Goal: Task Accomplishment & Management: Manage account settings

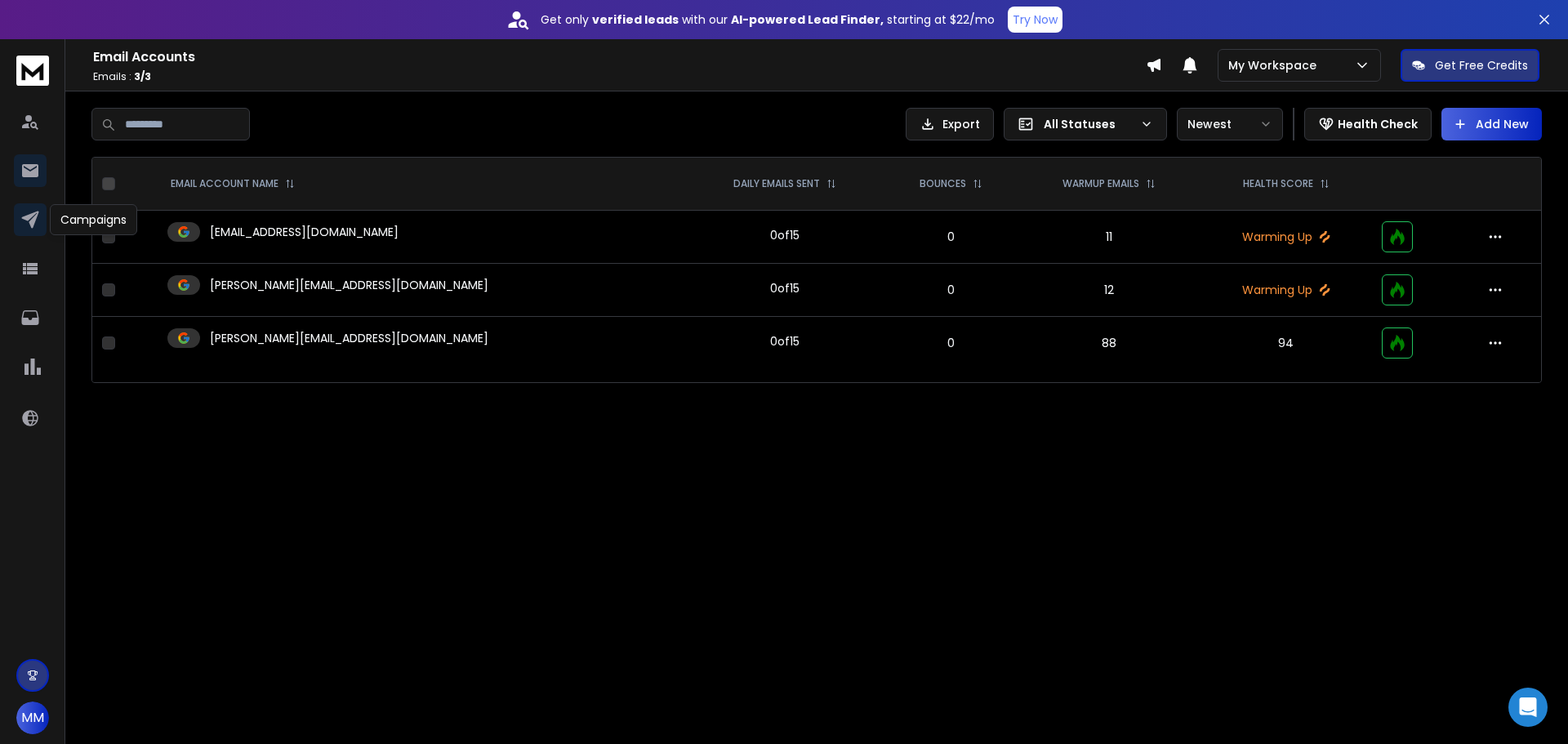
click at [30, 212] on icon at bounding box center [30, 220] width 19 height 19
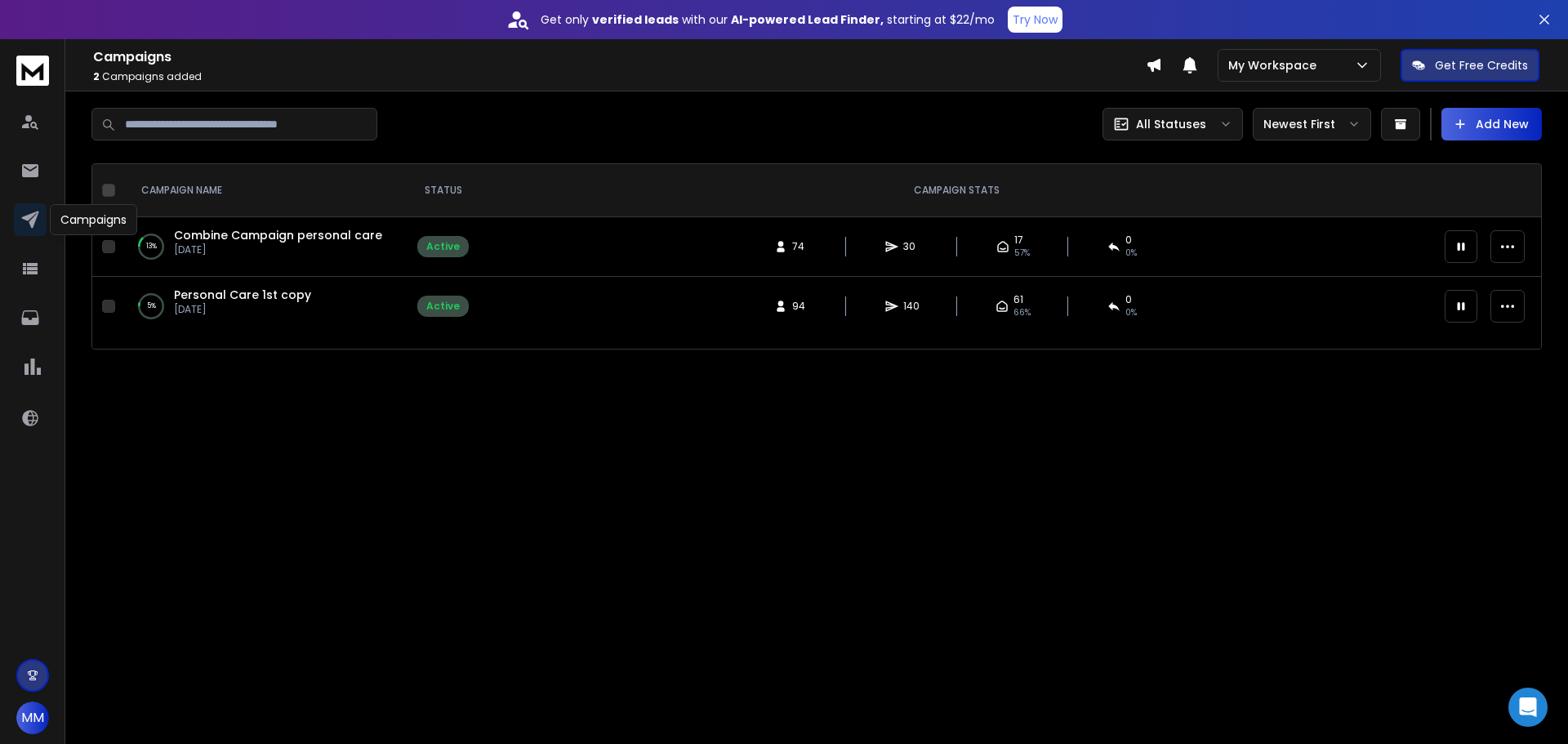
click at [256, 236] on span "Combine Campaign personal care" at bounding box center [278, 235] width 209 height 16
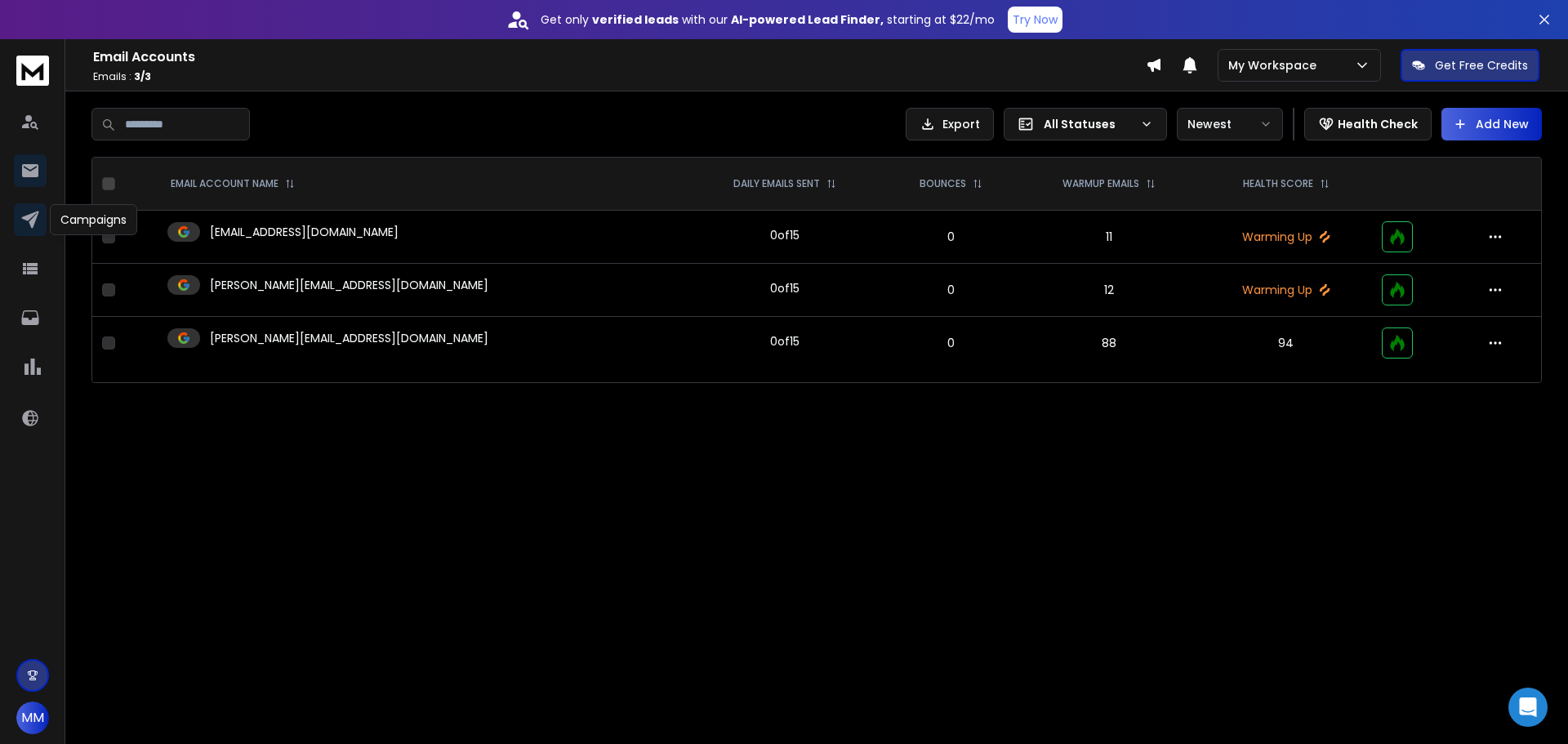
click at [17, 217] on link at bounding box center [30, 220] width 33 height 33
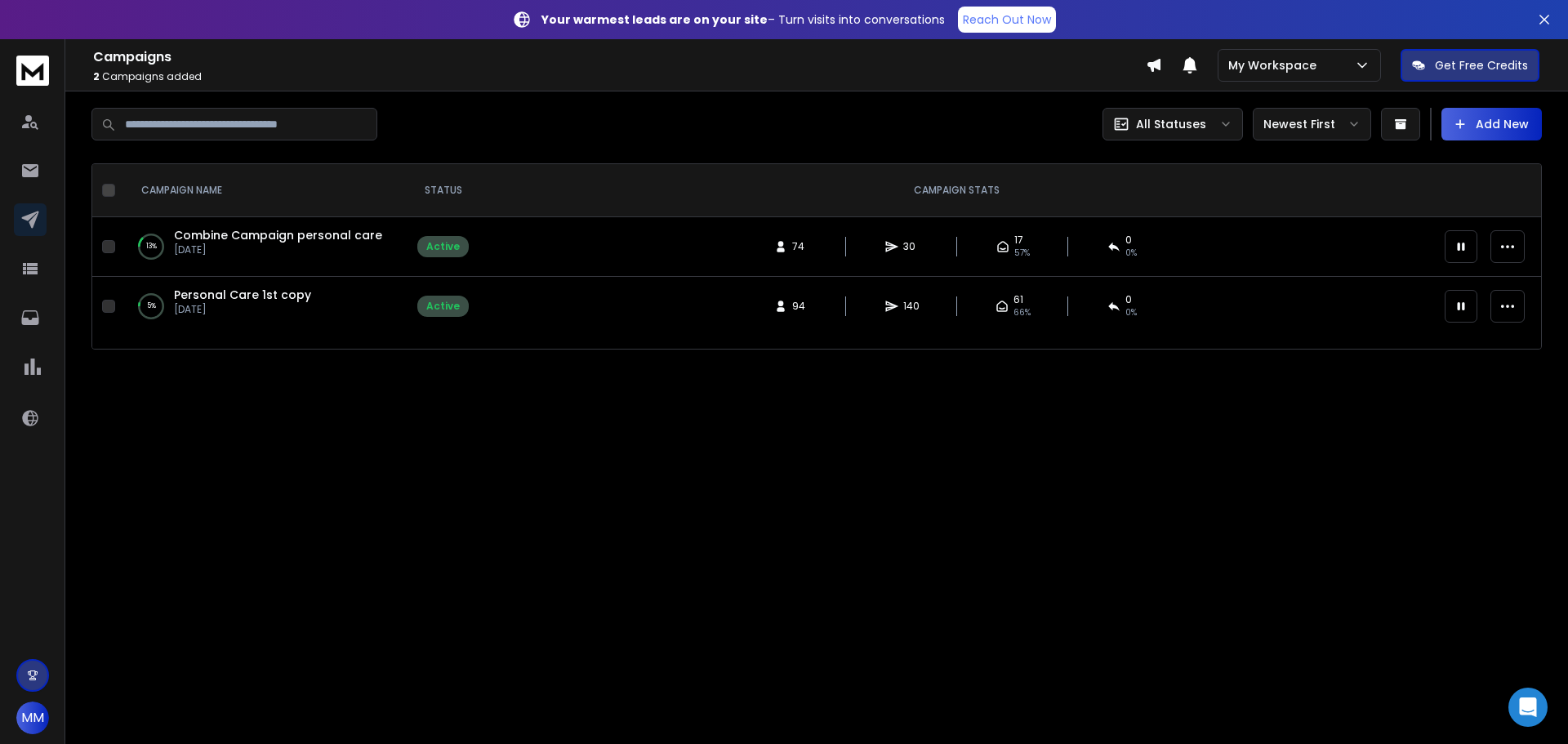
click at [225, 236] on span "Combine Campaign personal care" at bounding box center [278, 235] width 209 height 16
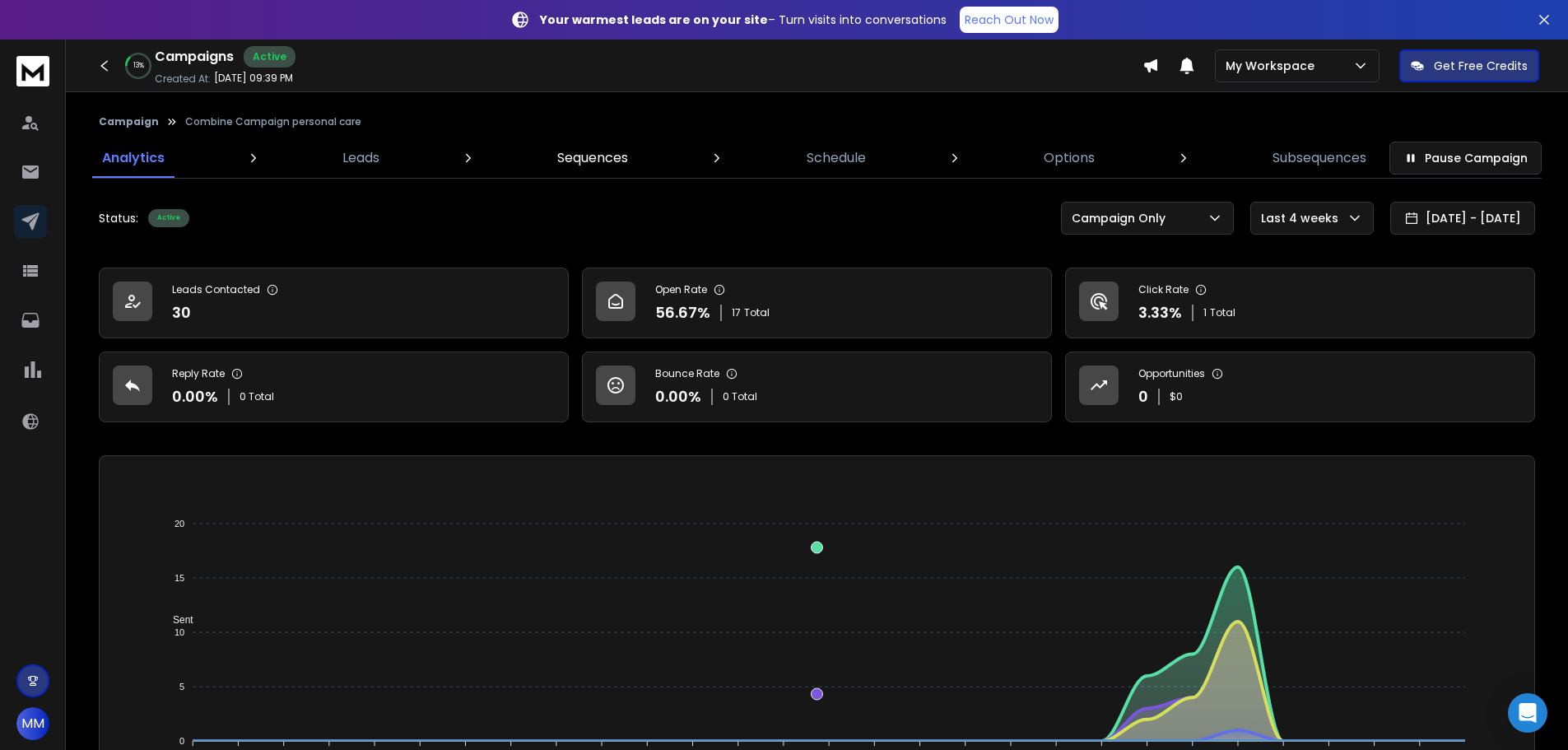
click at [626, 160] on p "Sequences" at bounding box center [592, 157] width 71 height 20
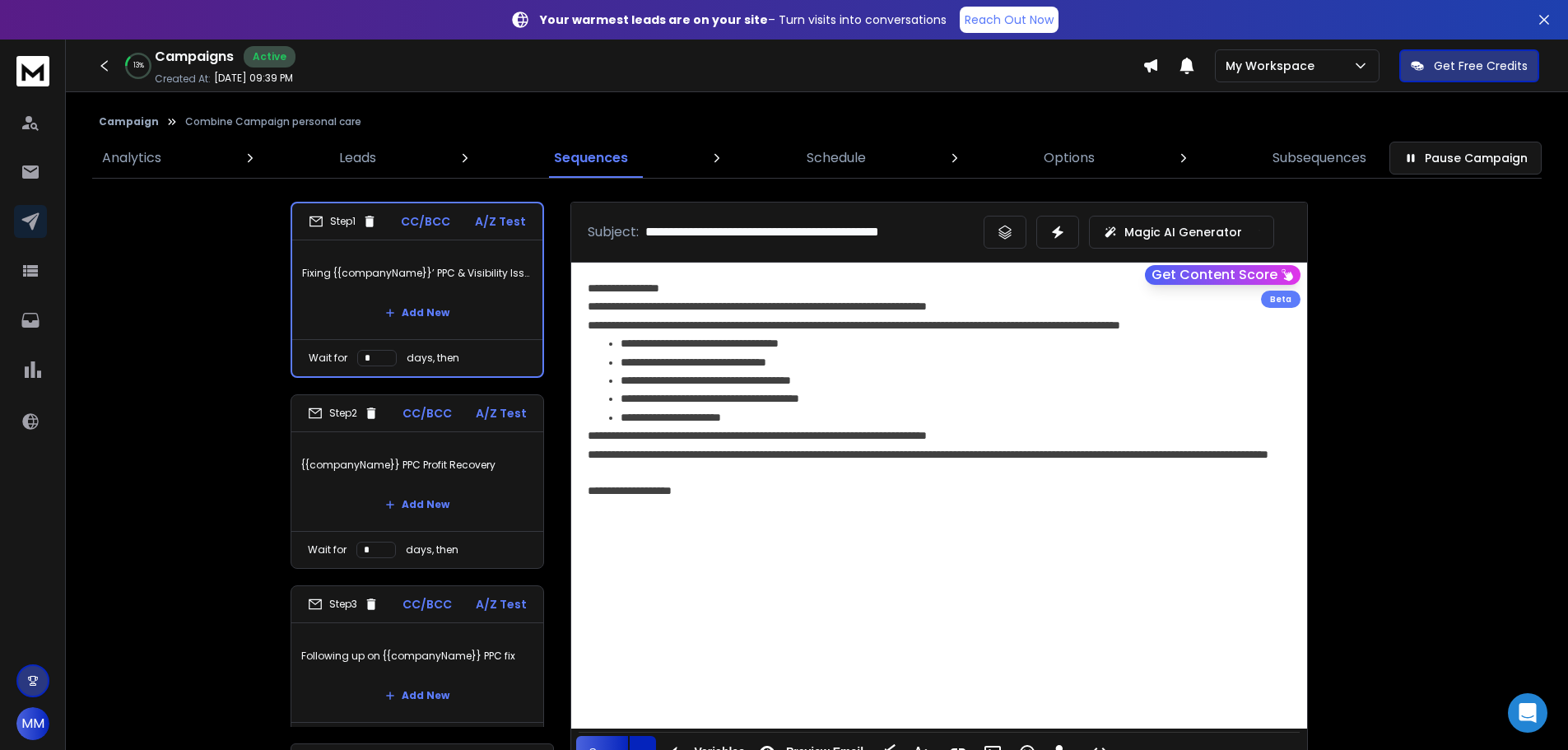
click at [881, 385] on li "**********" at bounding box center [955, 380] width 670 height 18
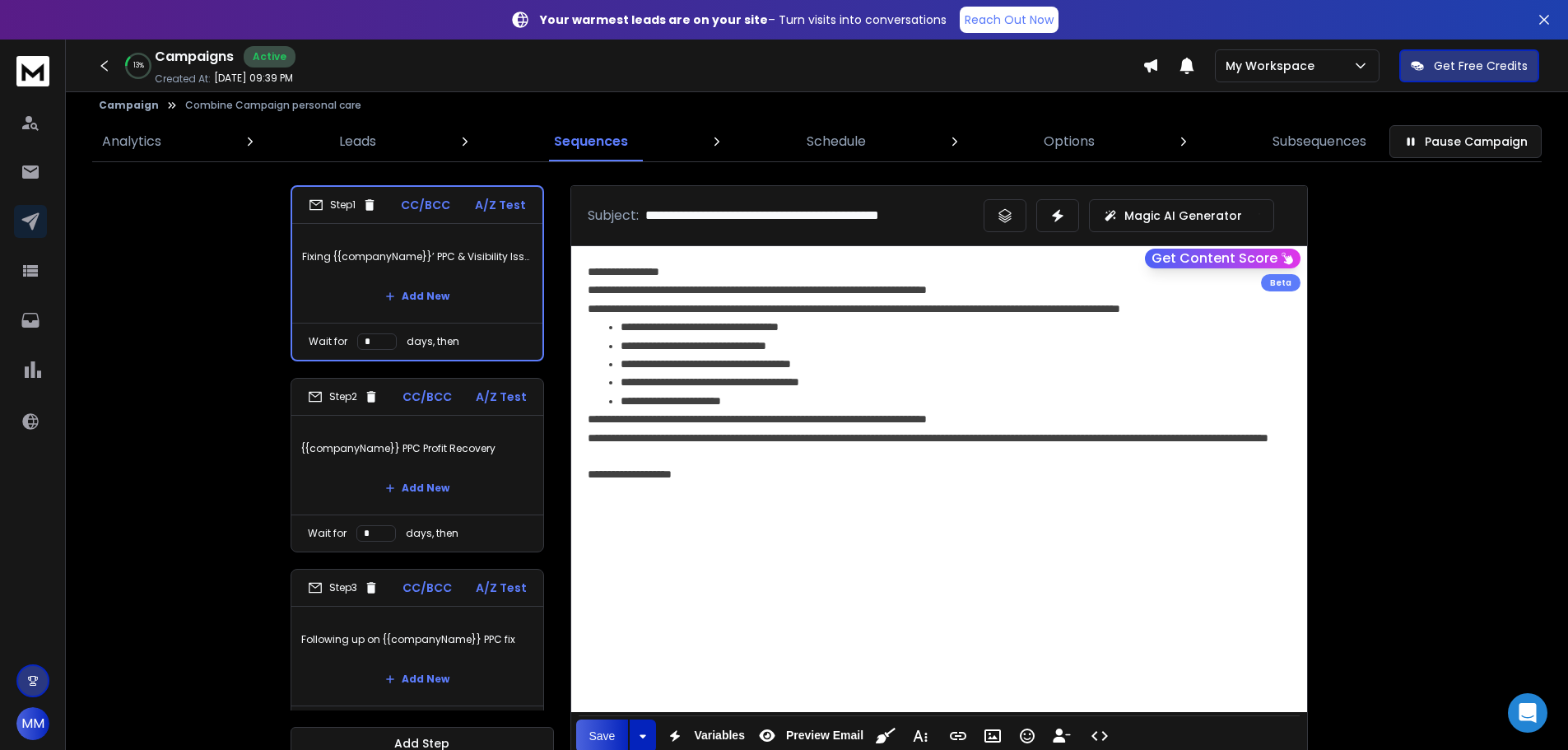
scroll to position [49, 0]
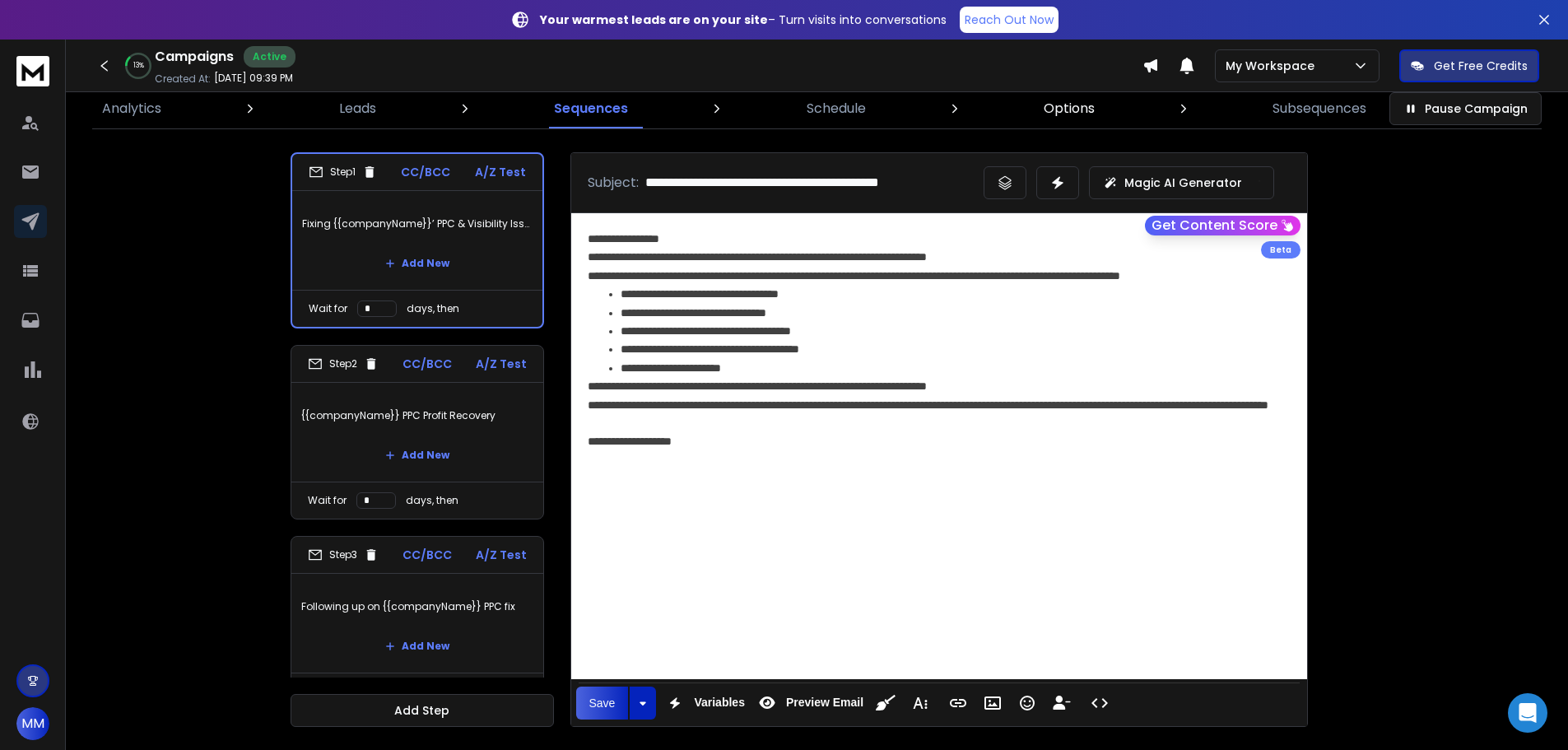
click at [1091, 112] on p "Options" at bounding box center [1069, 108] width 51 height 20
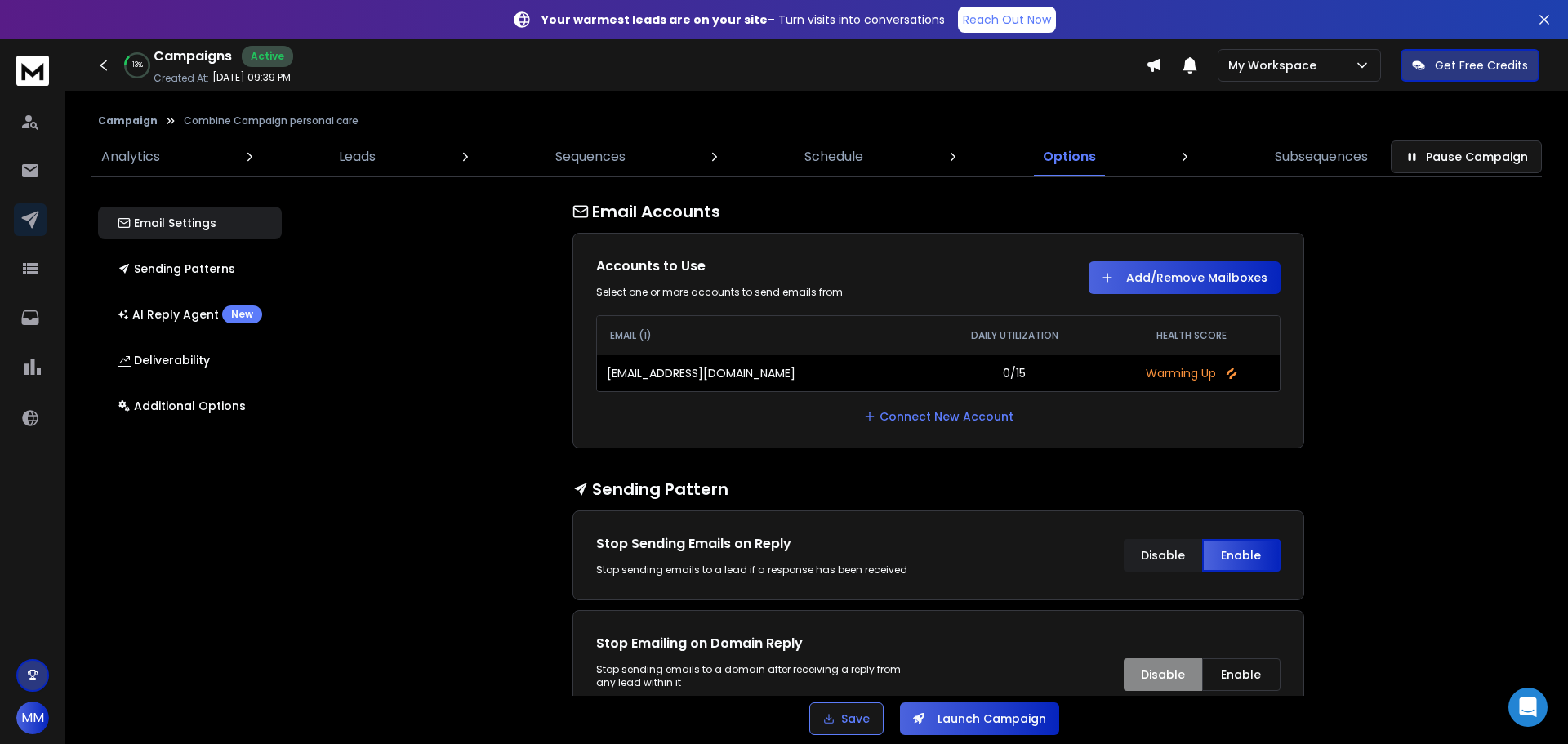
click at [963, 720] on button "Launch Campaign" at bounding box center [979, 719] width 160 height 33
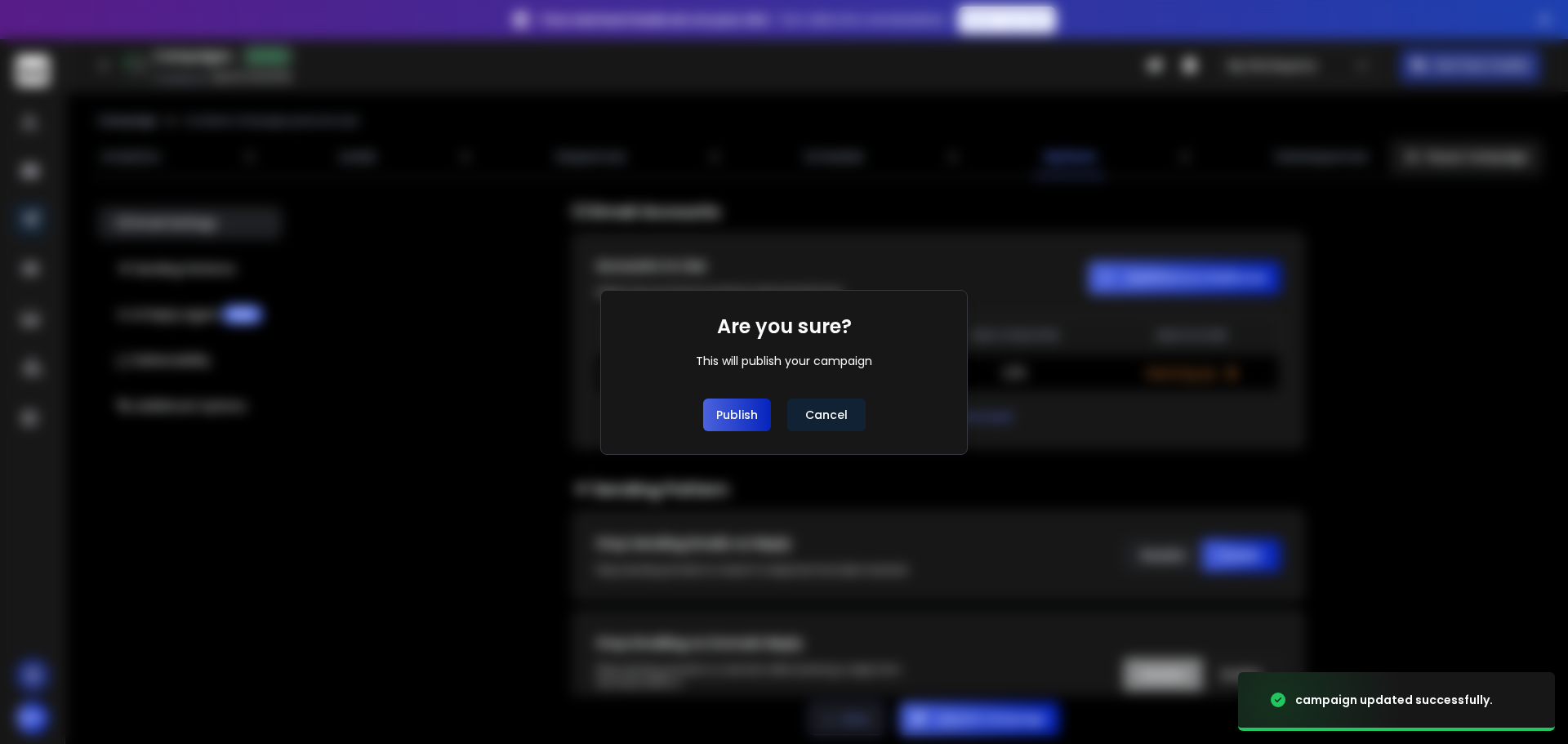
click at [743, 425] on button "Publish" at bounding box center [737, 415] width 68 height 33
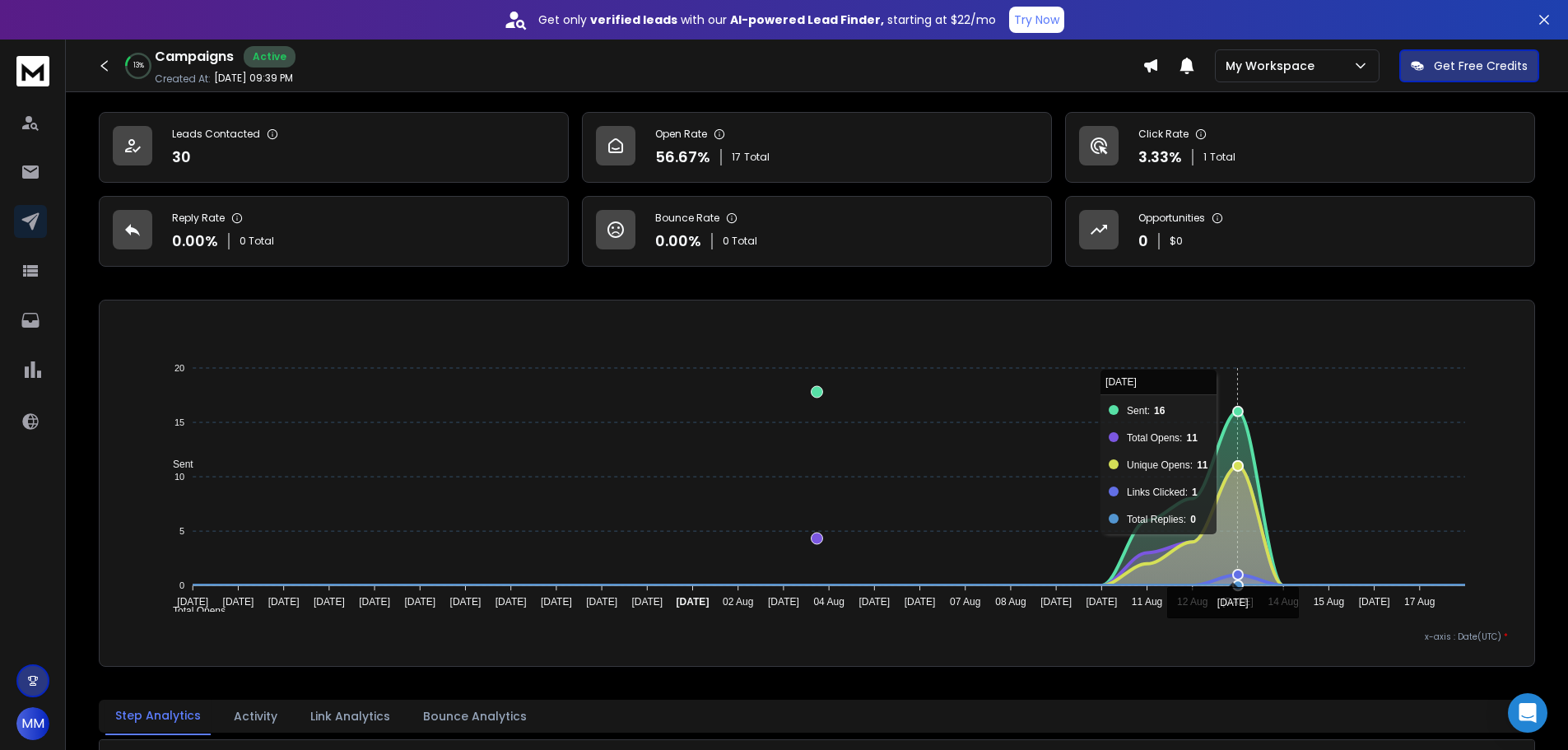
scroll to position [318, 0]
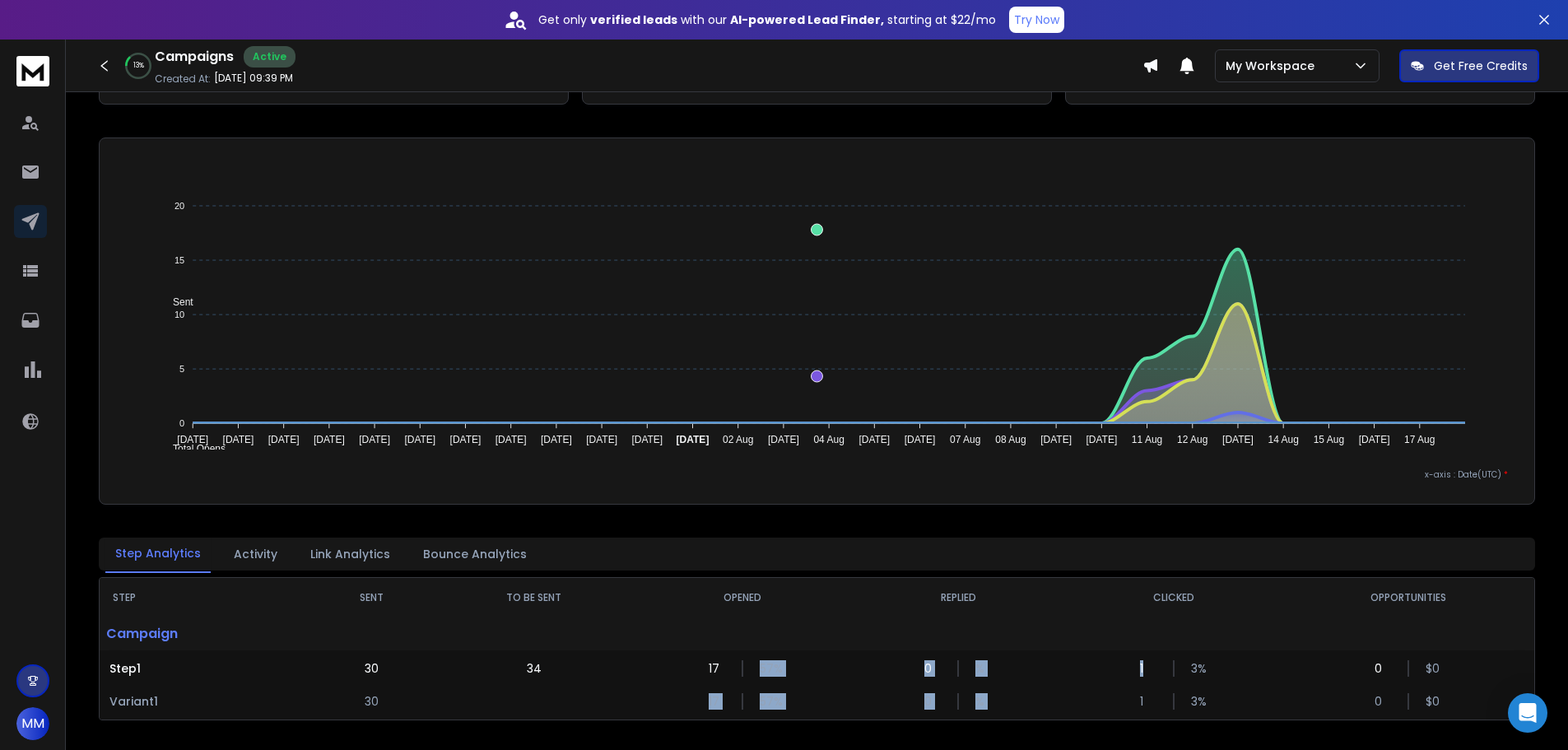
drag, startPoint x: 1073, startPoint y: 656, endPoint x: 653, endPoint y: 650, distance: 420.0
click at [667, 653] on tr "Step 1 Variant 1 30 30 34 17 57 % 17 57 % 0 % 0 % 1 3 % 1 3 % 0 $ 0 0 $ 0" at bounding box center [817, 684] width 1435 height 69
click at [624, 645] on table "STEP SENT TO BE SENT OPENED REPLIED CLICKED OPPORTUNITIES Campaign Step 1 Varia…" at bounding box center [817, 649] width 1435 height 141
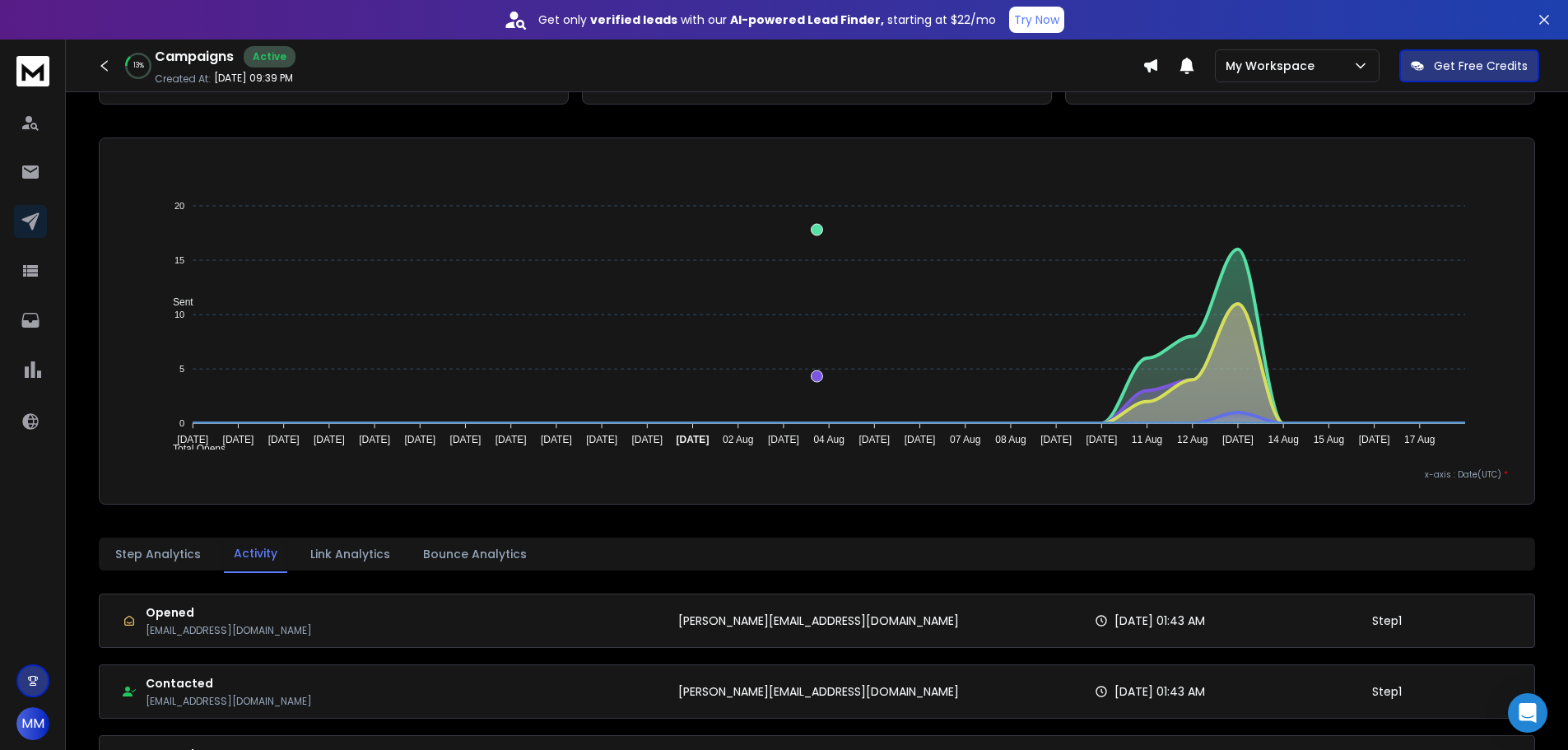
click at [272, 560] on button "Activity" at bounding box center [255, 554] width 63 height 37
click at [1165, 621] on p "Aug 14, 2025, 01:43 AM" at bounding box center [1160, 621] width 90 height 16
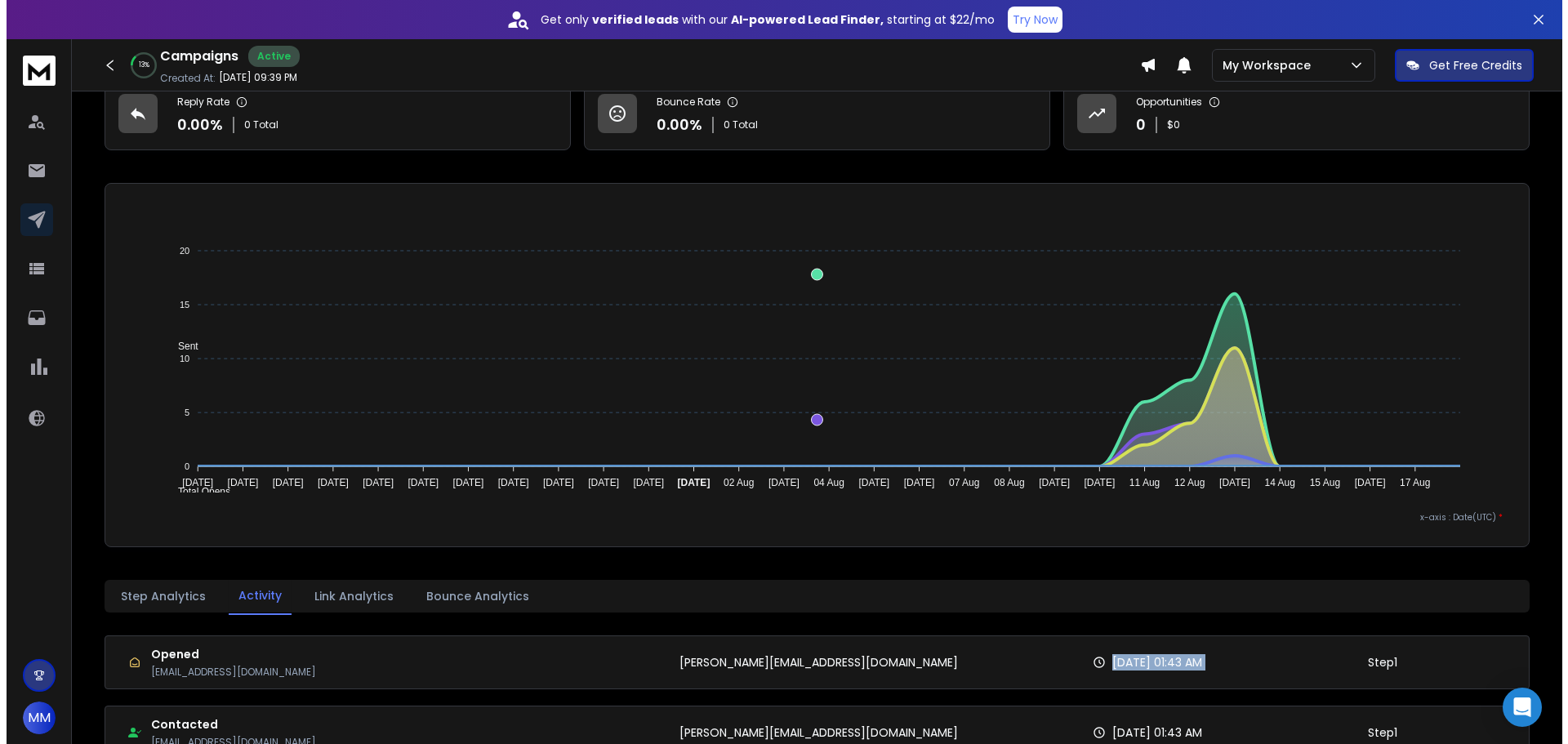
scroll to position [0, 0]
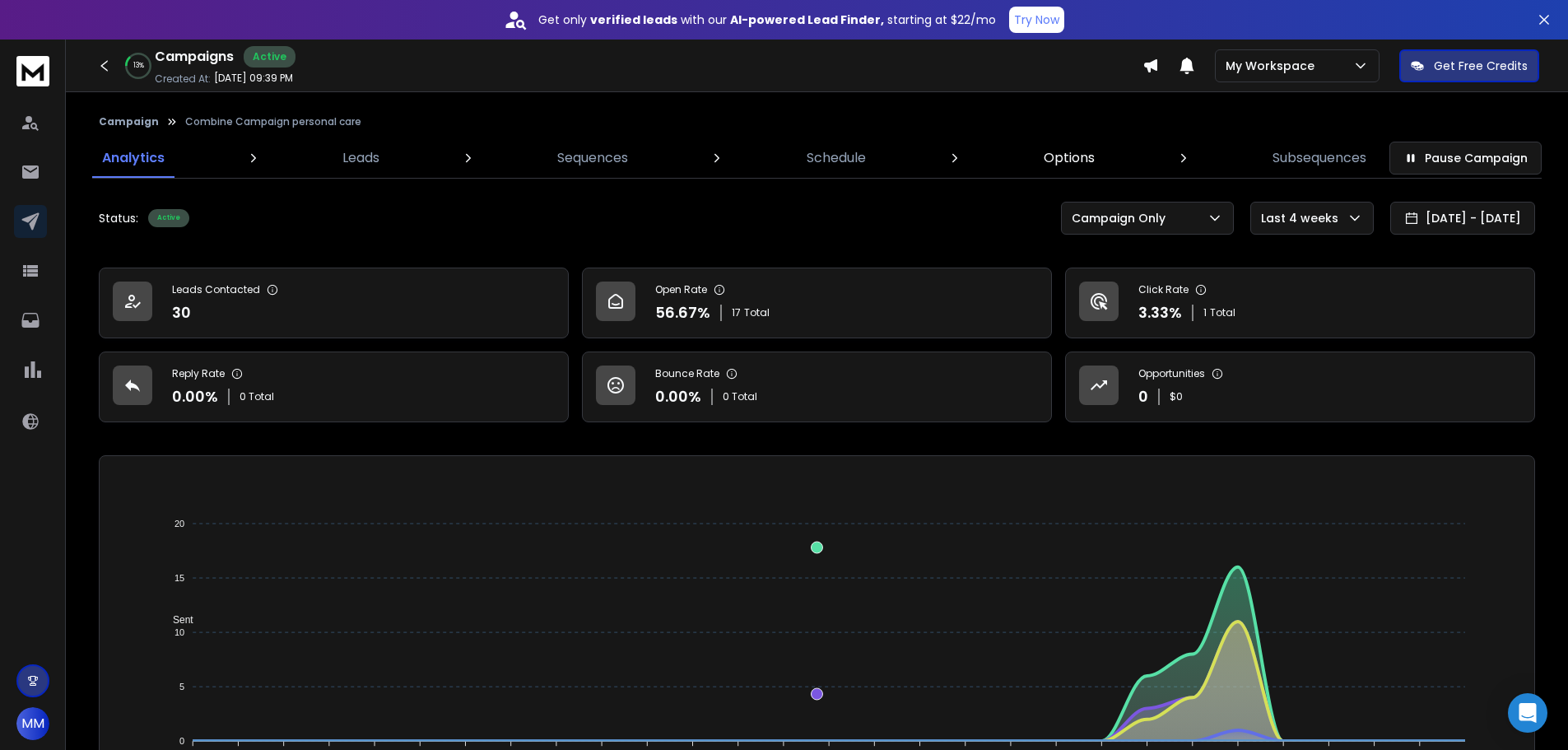
click at [1076, 153] on p "Options" at bounding box center [1069, 157] width 51 height 20
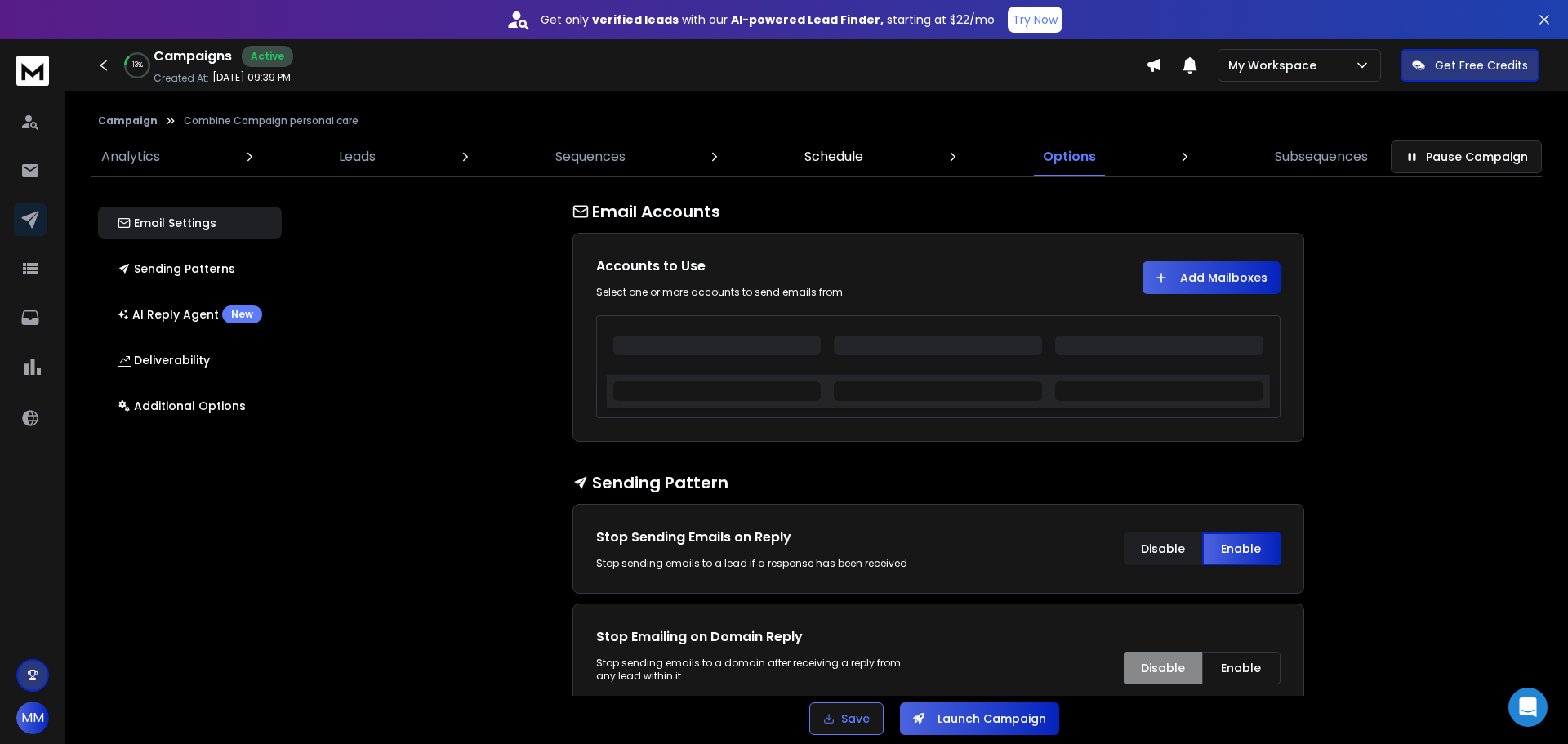
click at [863, 155] on p "Schedule" at bounding box center [834, 156] width 59 height 19
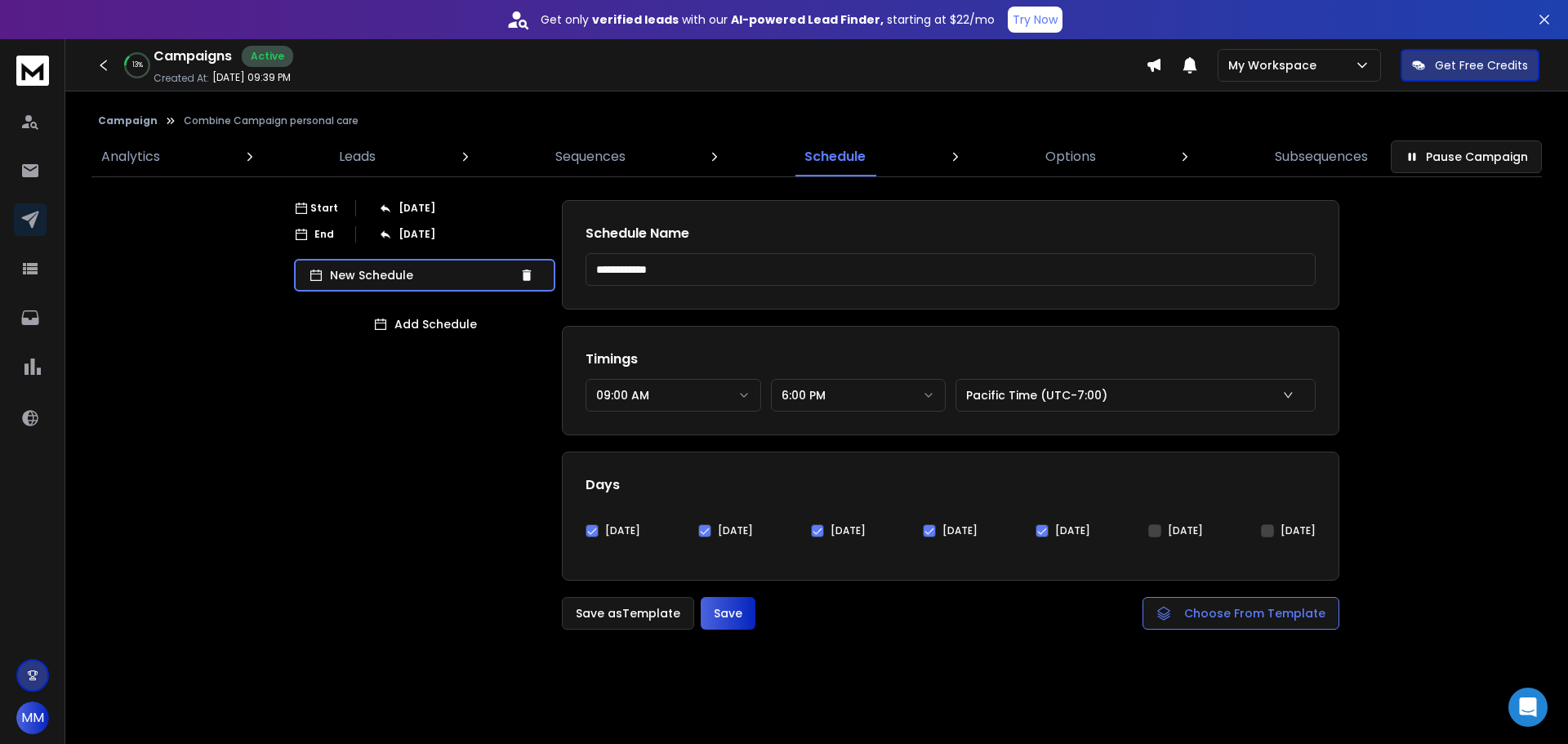
click at [1153, 529] on button "Saturday" at bounding box center [1154, 530] width 13 height 13
click at [1148, 529] on button "Saturday" at bounding box center [1154, 530] width 13 height 13
drag, startPoint x: 1266, startPoint y: 523, endPoint x: 1263, endPoint y: 534, distance: 11.4
click at [1267, 524] on div "Sunday" at bounding box center [1288, 530] width 55 height 33
click at [1263, 534] on button "Sunday" at bounding box center [1267, 530] width 13 height 13
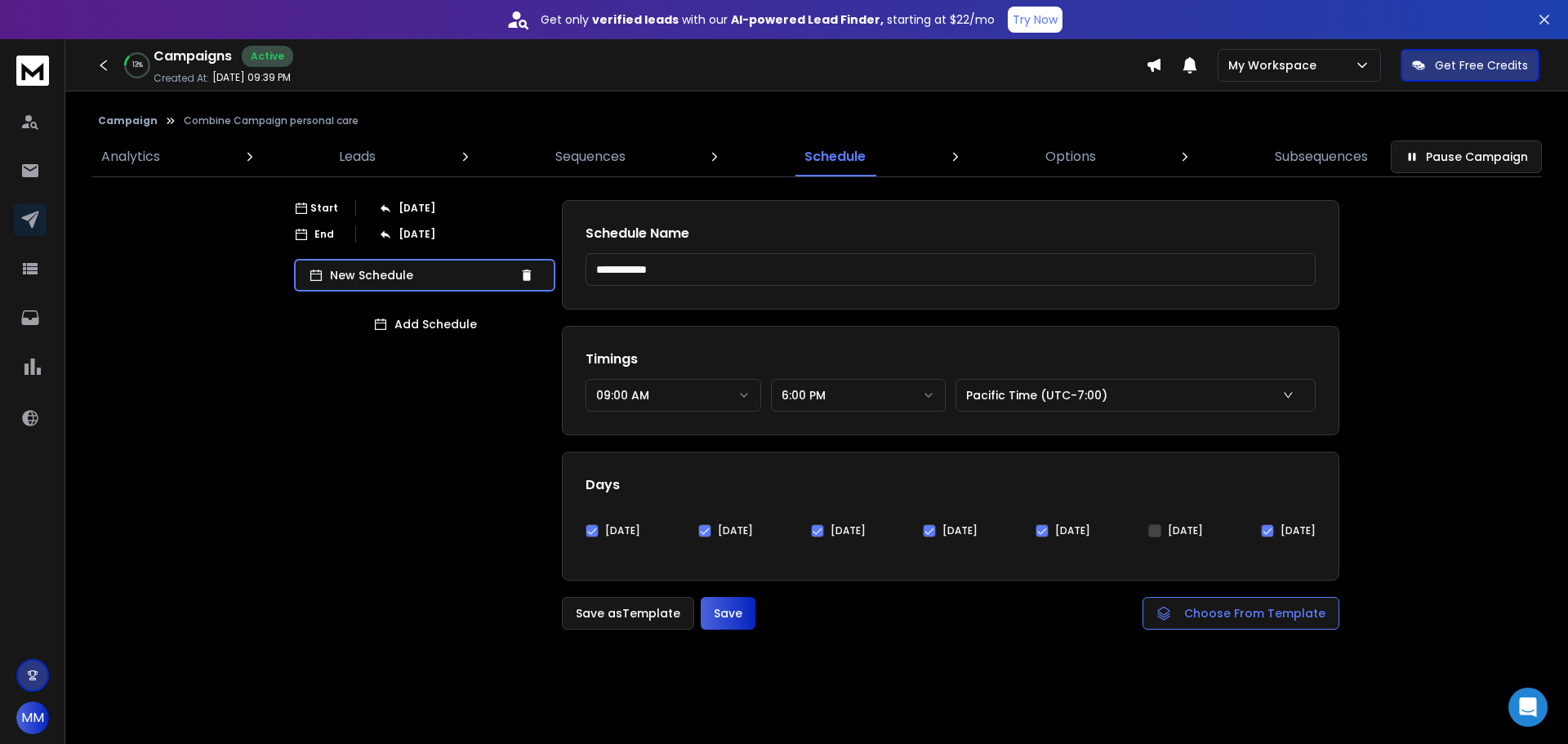
click at [731, 628] on button "Save" at bounding box center [728, 613] width 55 height 33
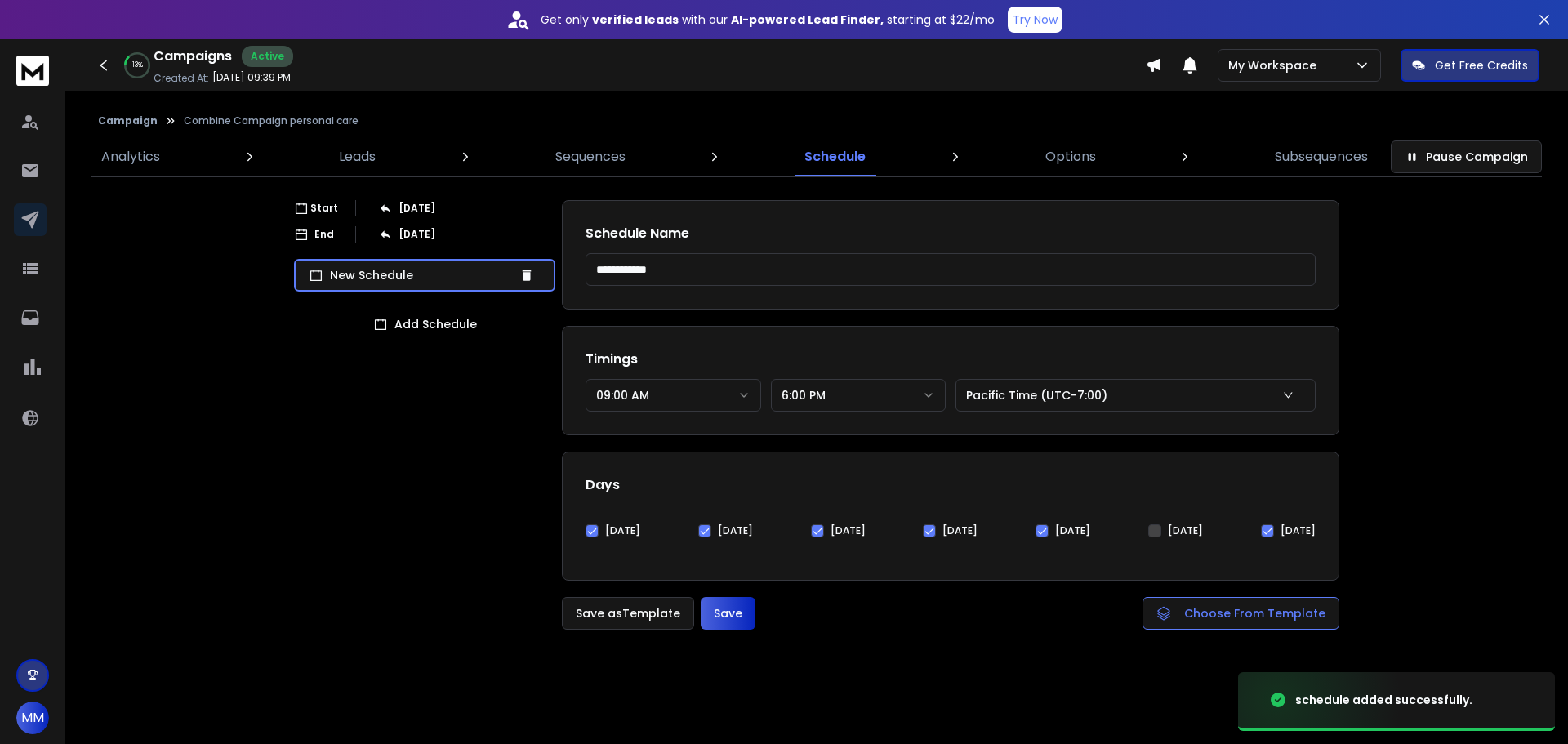
click at [1154, 529] on button "Saturday" at bounding box center [1154, 530] width 13 height 13
click at [724, 615] on button "Save" at bounding box center [728, 613] width 55 height 33
click at [38, 230] on link at bounding box center [30, 220] width 33 height 33
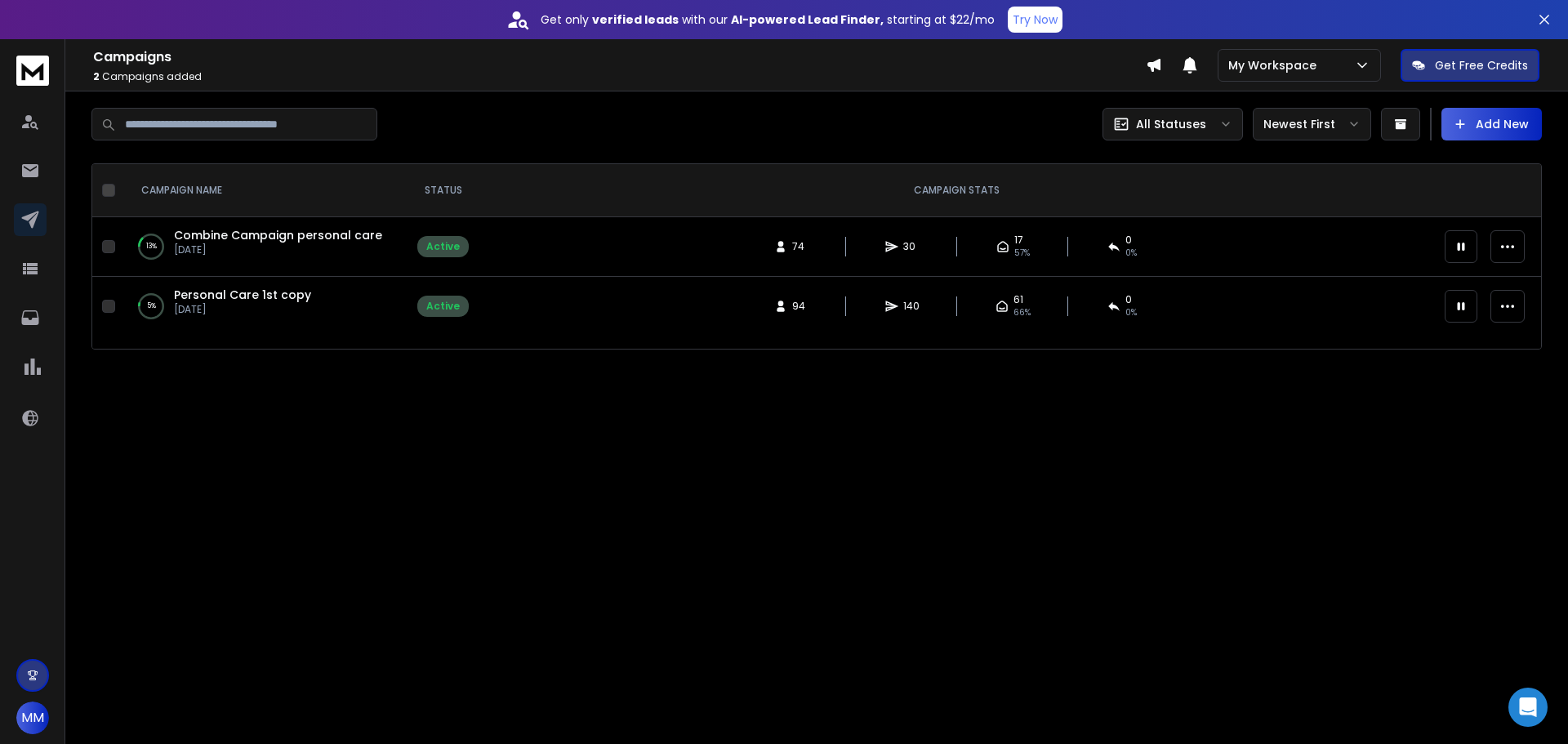
click at [307, 224] on td "13 % Combine Campaign personal care 8 days ago" at bounding box center [264, 247] width 286 height 60
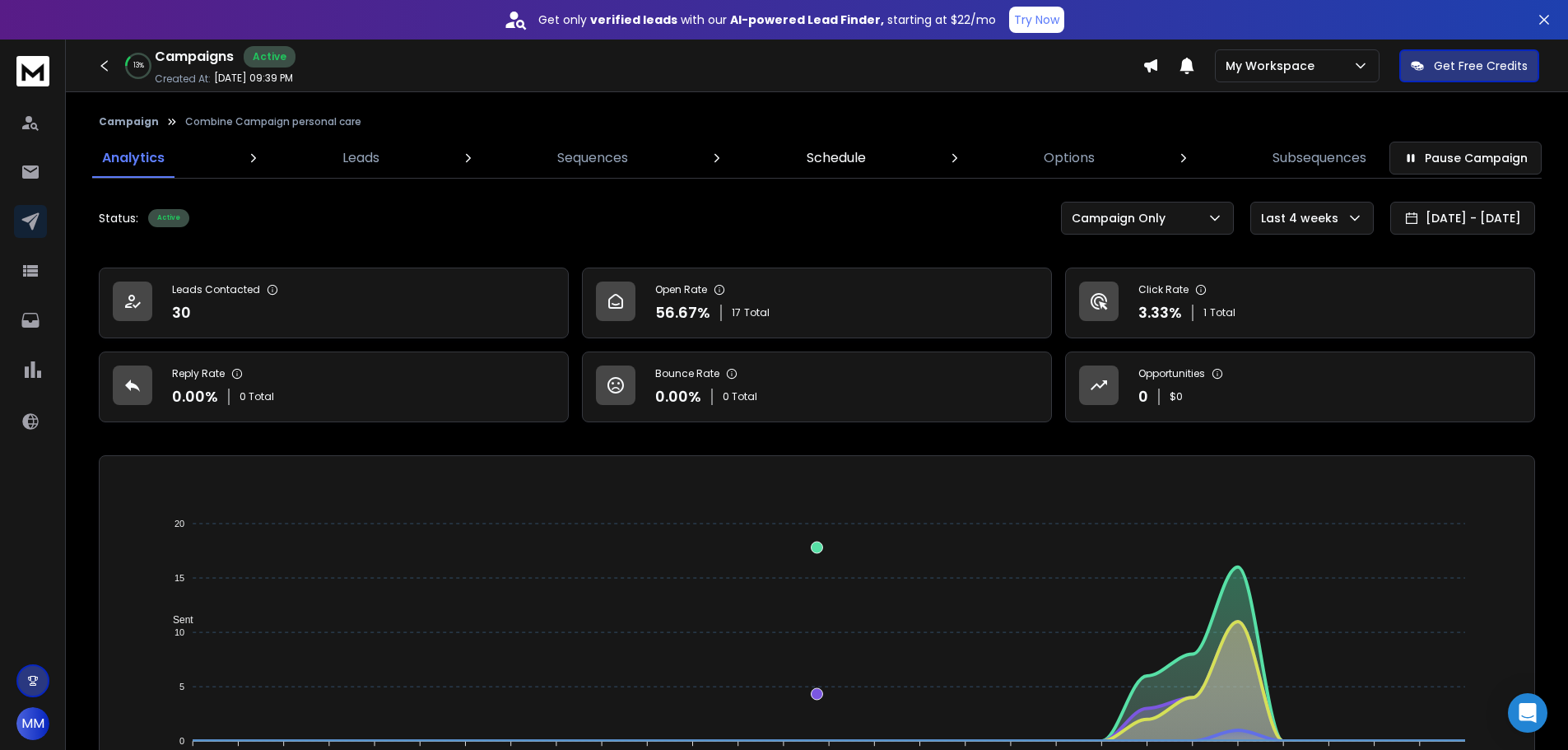
click at [853, 152] on p "Schedule" at bounding box center [837, 157] width 60 height 20
click at [853, 152] on p "Schedule" at bounding box center [844, 157] width 60 height 20
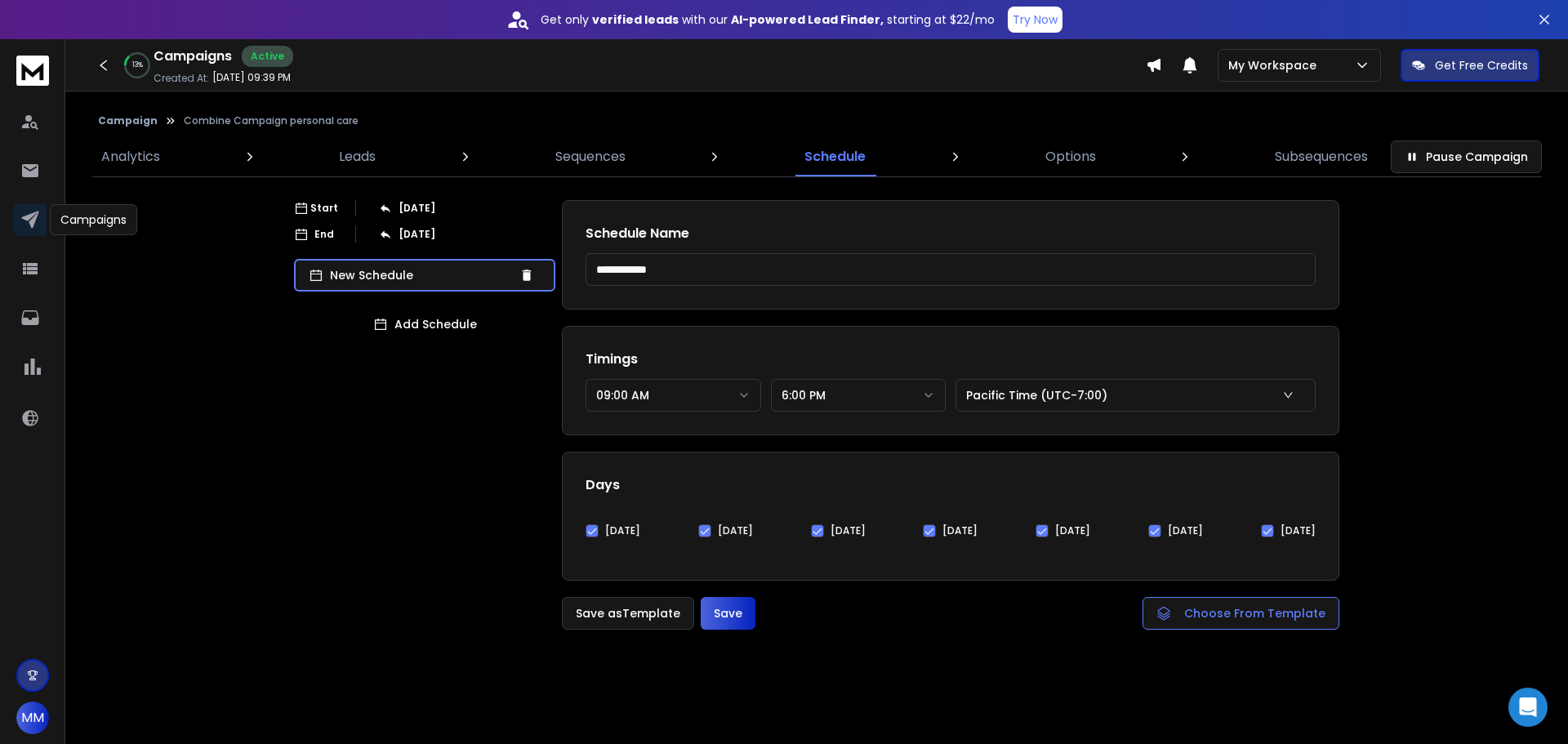
click at [37, 216] on icon at bounding box center [30, 220] width 17 height 17
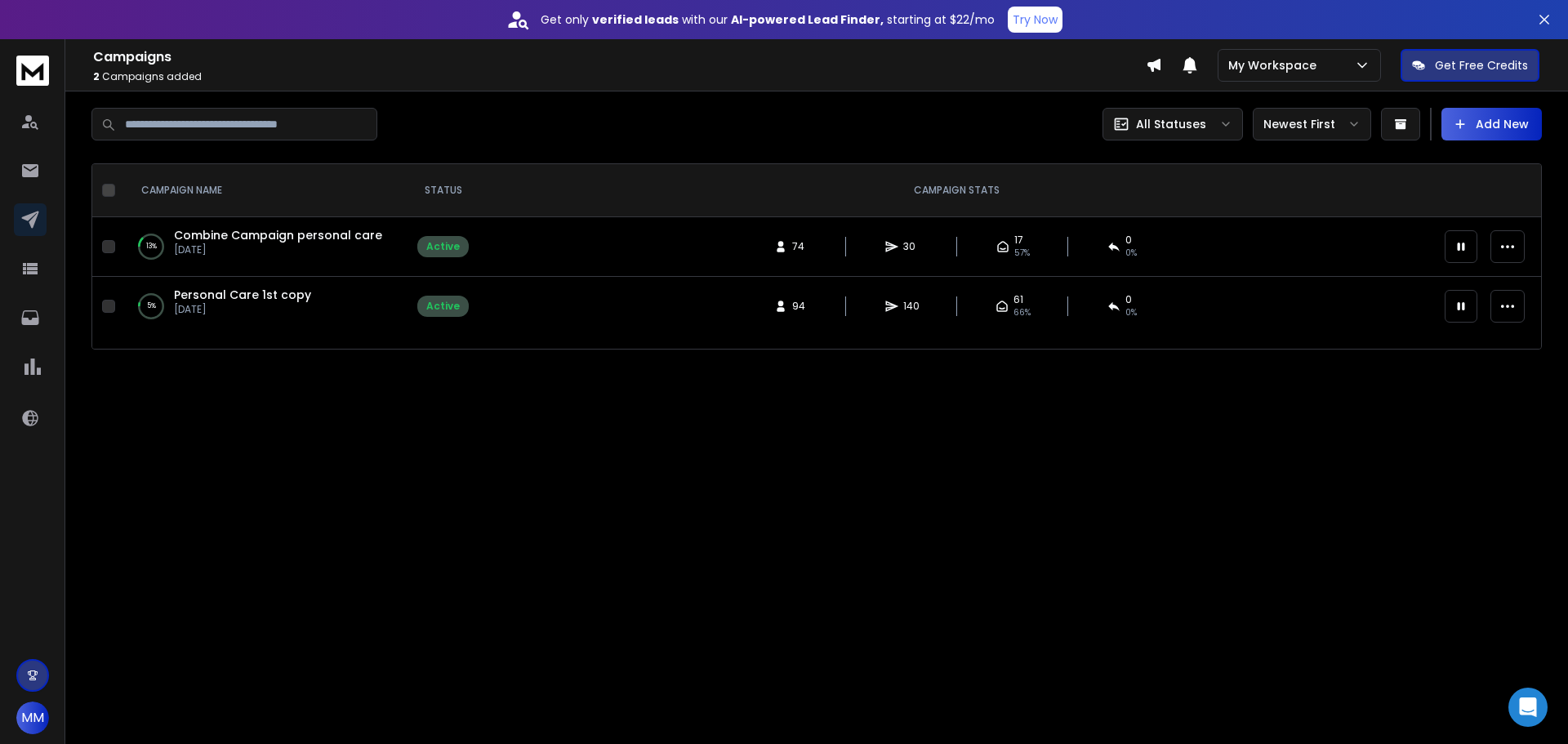
click at [246, 295] on span "Personal Care 1st copy" at bounding box center [242, 294] width 137 height 16
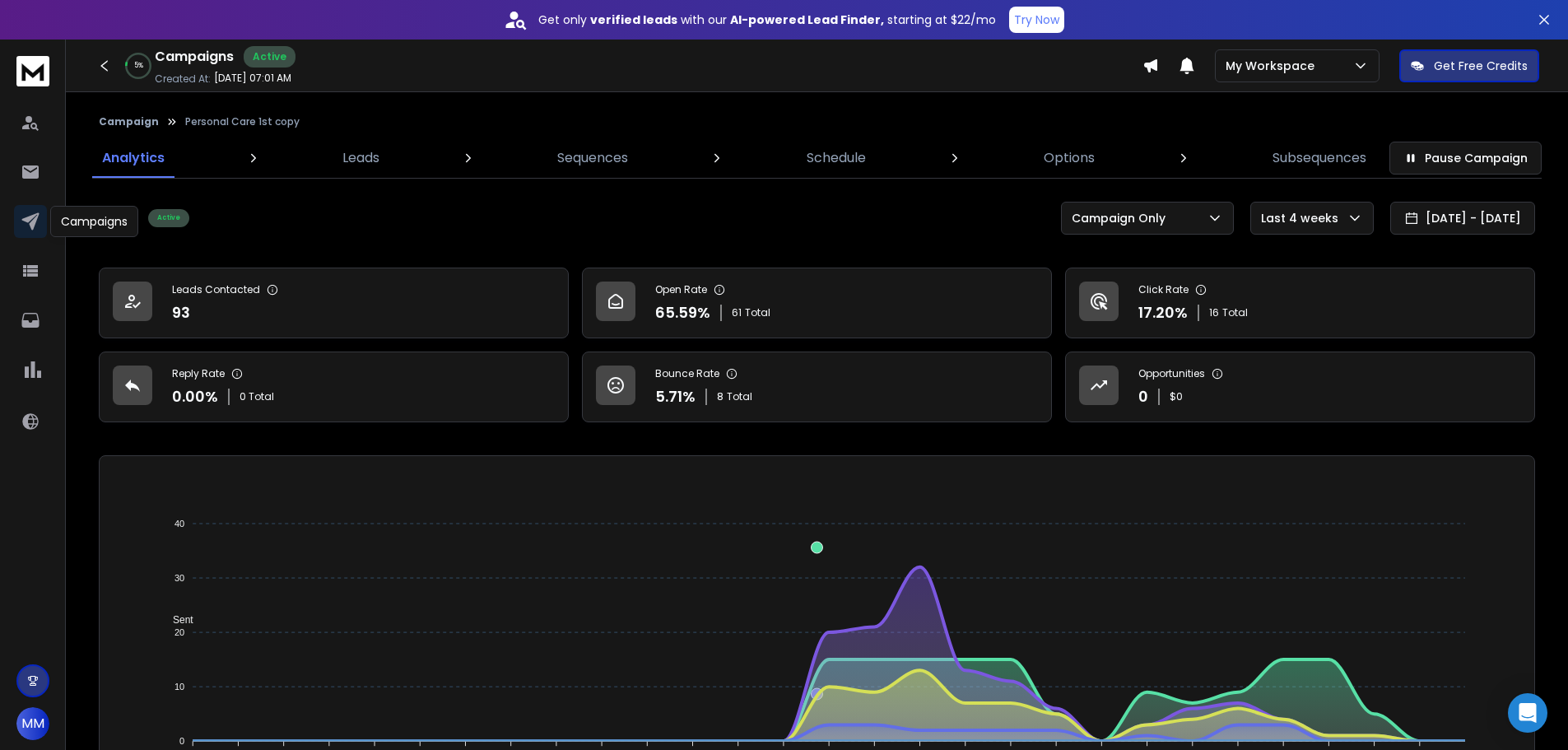
click at [33, 226] on icon at bounding box center [30, 221] width 17 height 17
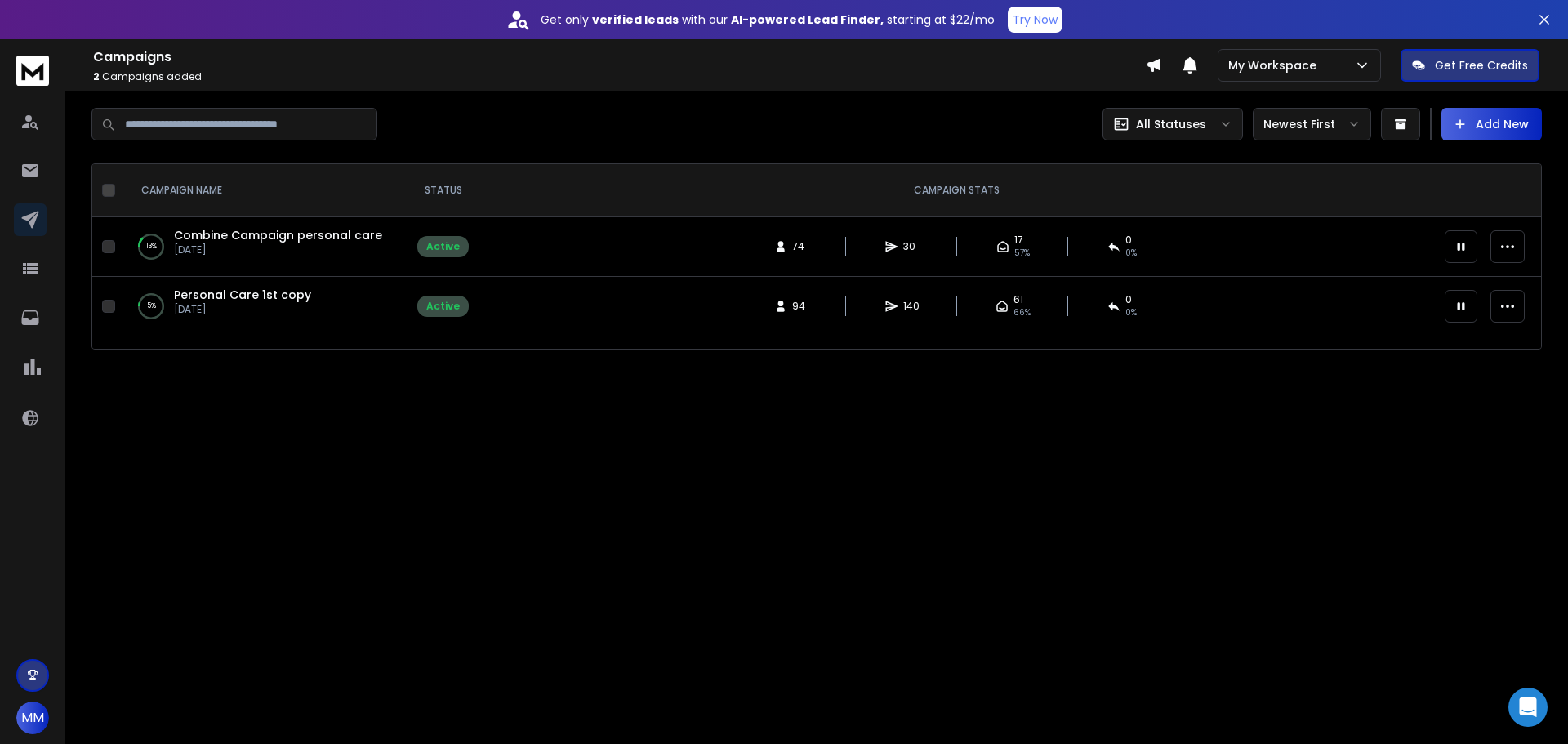
click at [307, 234] on span "Combine Campaign personal care" at bounding box center [278, 235] width 209 height 16
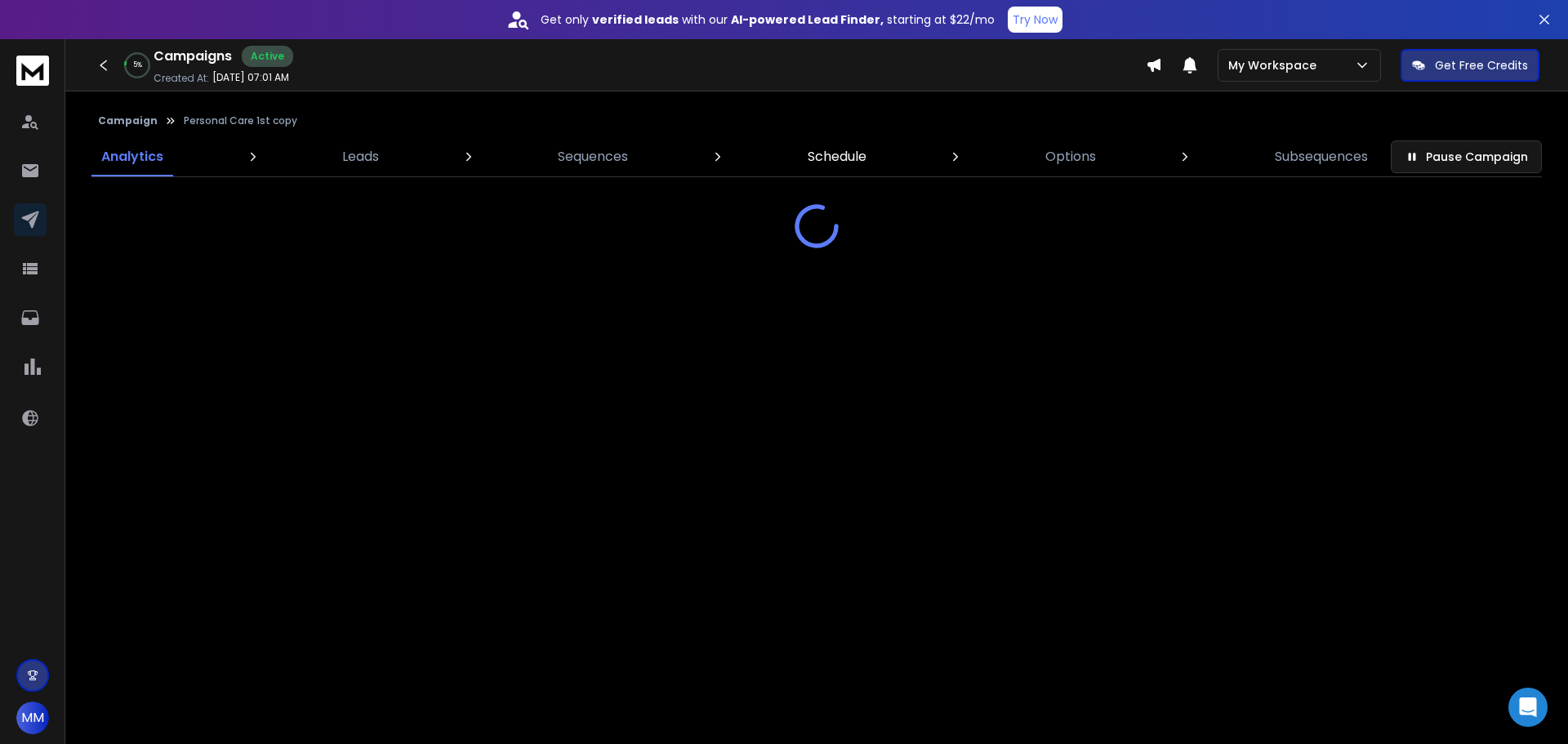
click at [865, 160] on p "Schedule" at bounding box center [838, 156] width 59 height 19
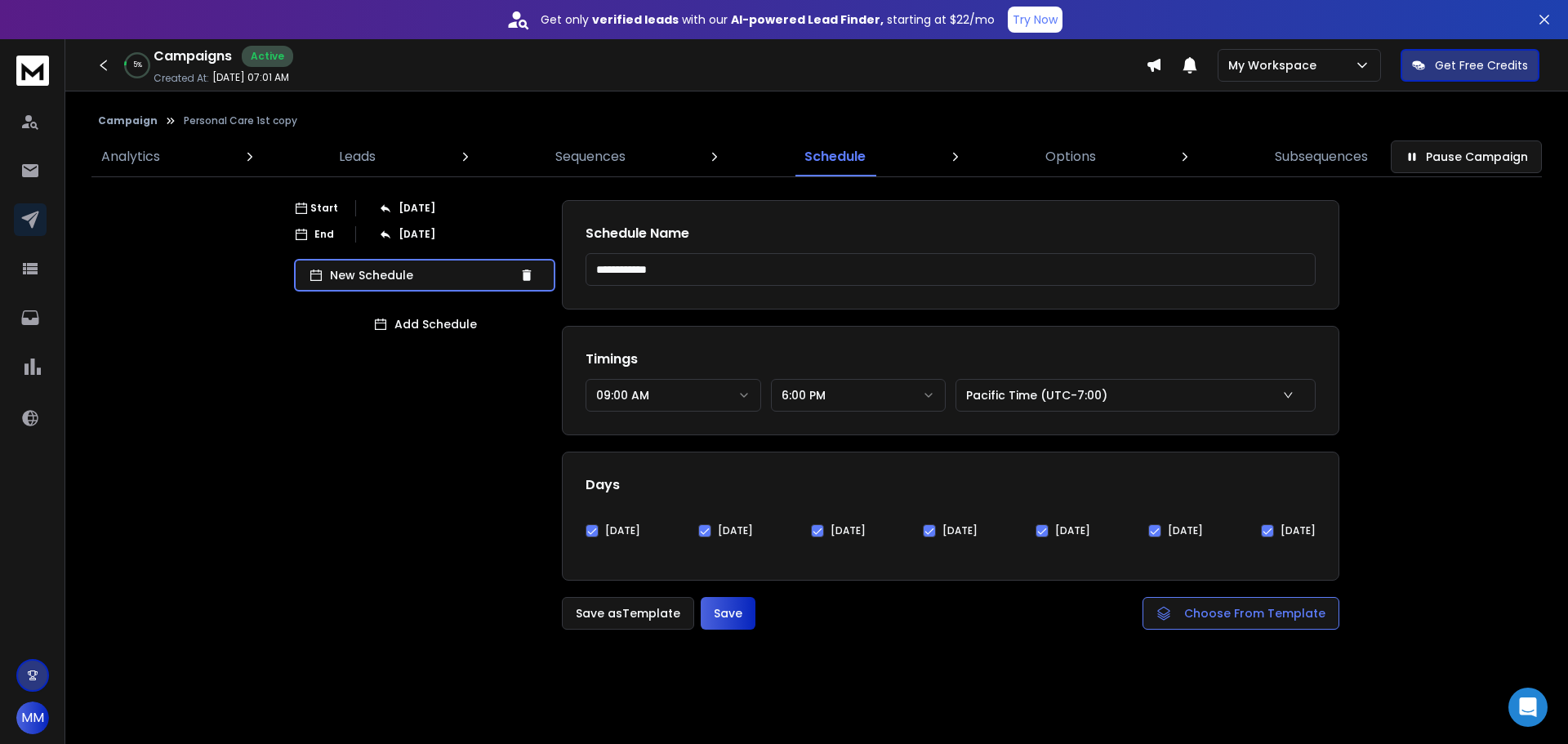
drag, startPoint x: 1146, startPoint y: 532, endPoint x: 1169, endPoint y: 535, distance: 23.2
click at [1148, 532] on button "Saturday" at bounding box center [1154, 530] width 13 height 13
click at [1266, 528] on button "Sunday" at bounding box center [1267, 530] width 13 height 13
click at [742, 616] on button "Save" at bounding box center [728, 613] width 55 height 33
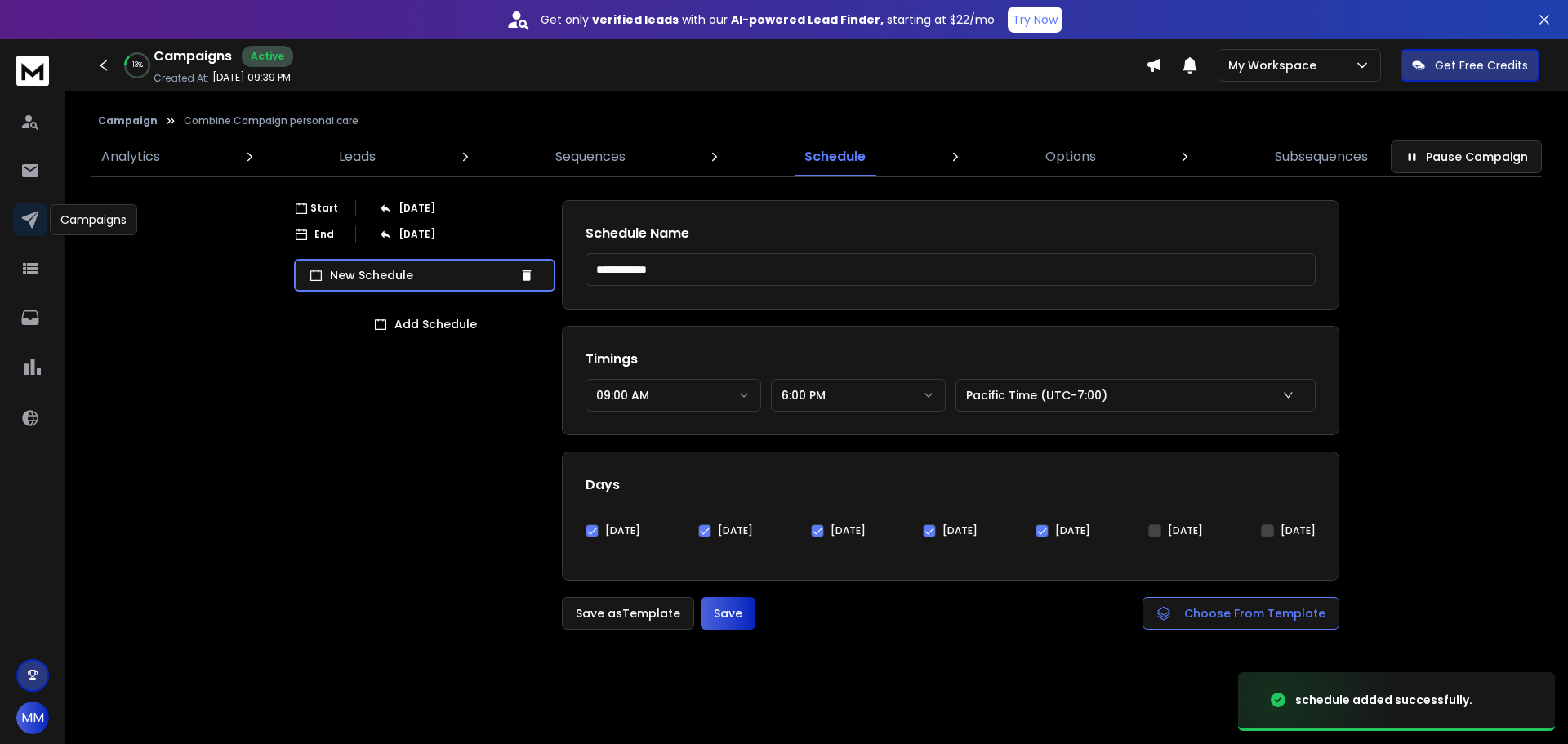
click at [31, 213] on icon at bounding box center [30, 220] width 19 height 19
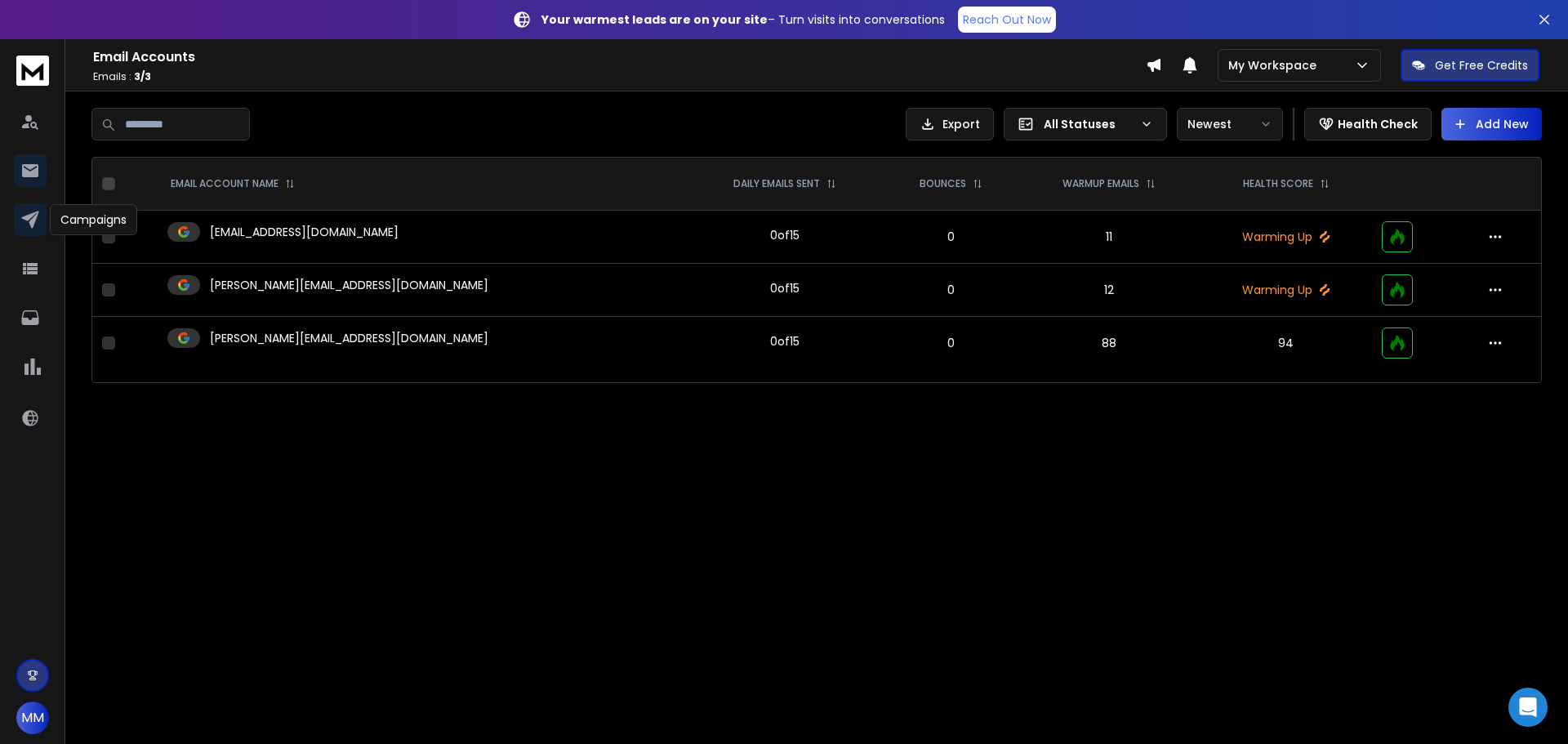
click at [37, 228] on icon at bounding box center [30, 220] width 19 height 19
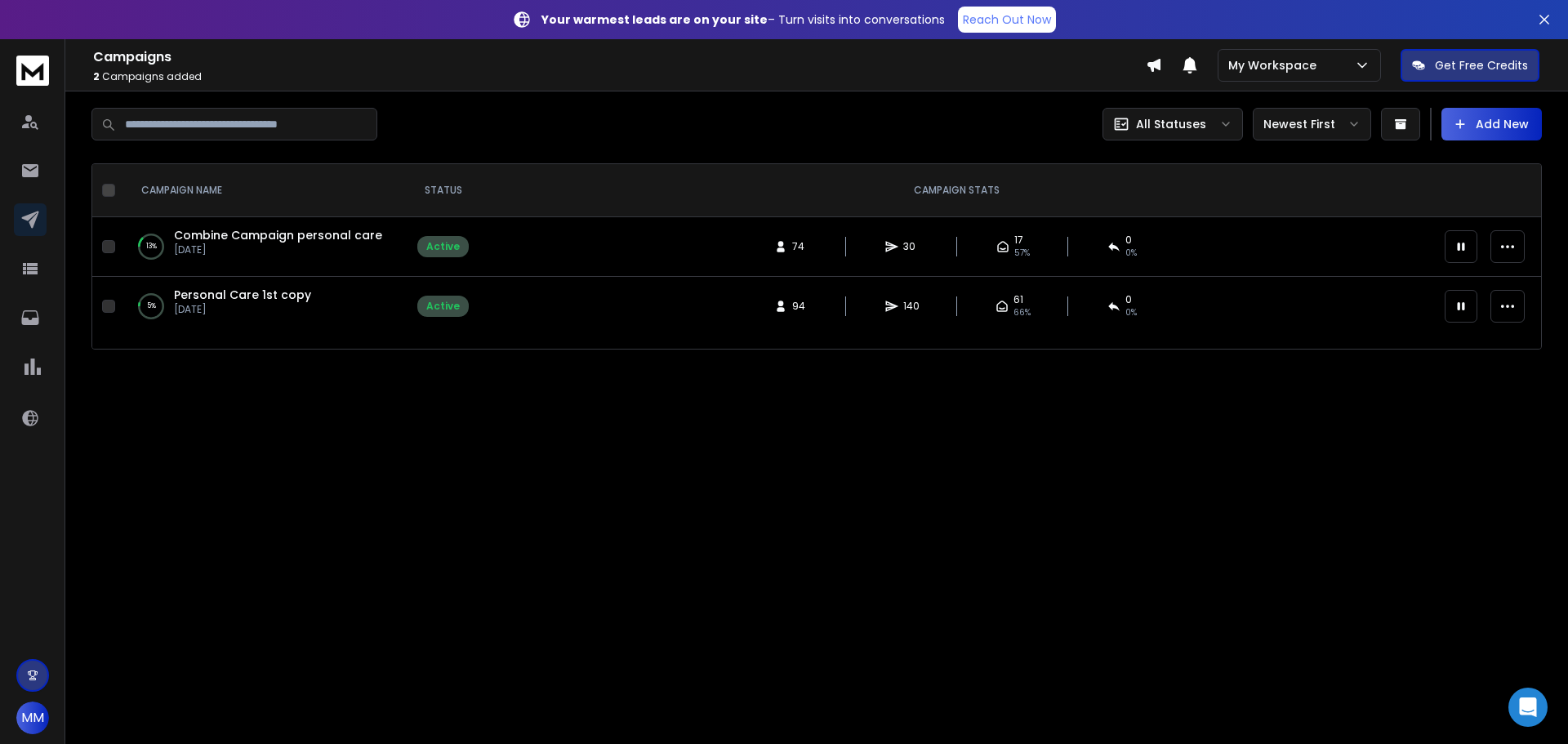
click at [321, 300] on div "5 % Personal Care 1st copy [DATE]" at bounding box center [264, 306] width 253 height 39
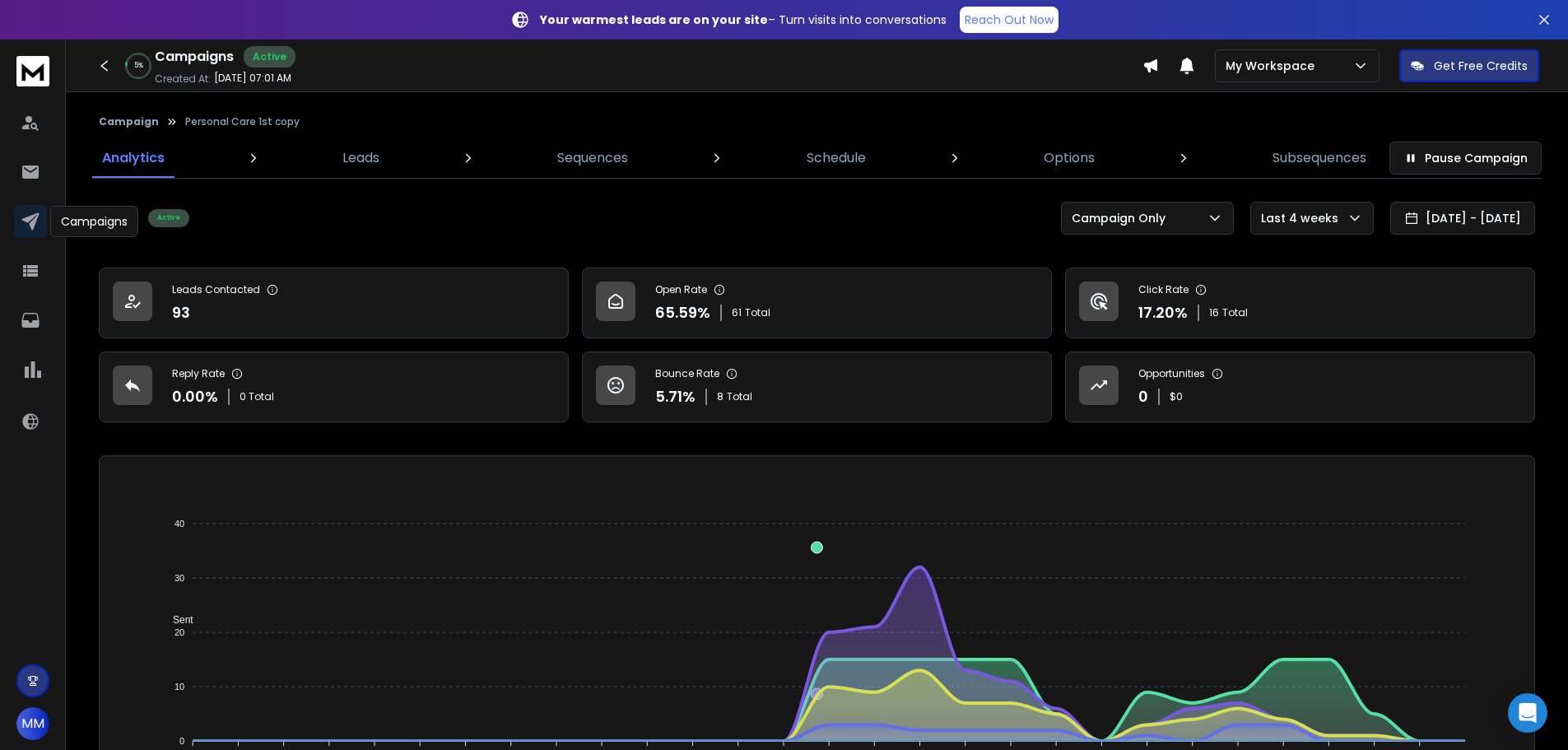
click at [26, 225] on icon at bounding box center [30, 221] width 20 height 20
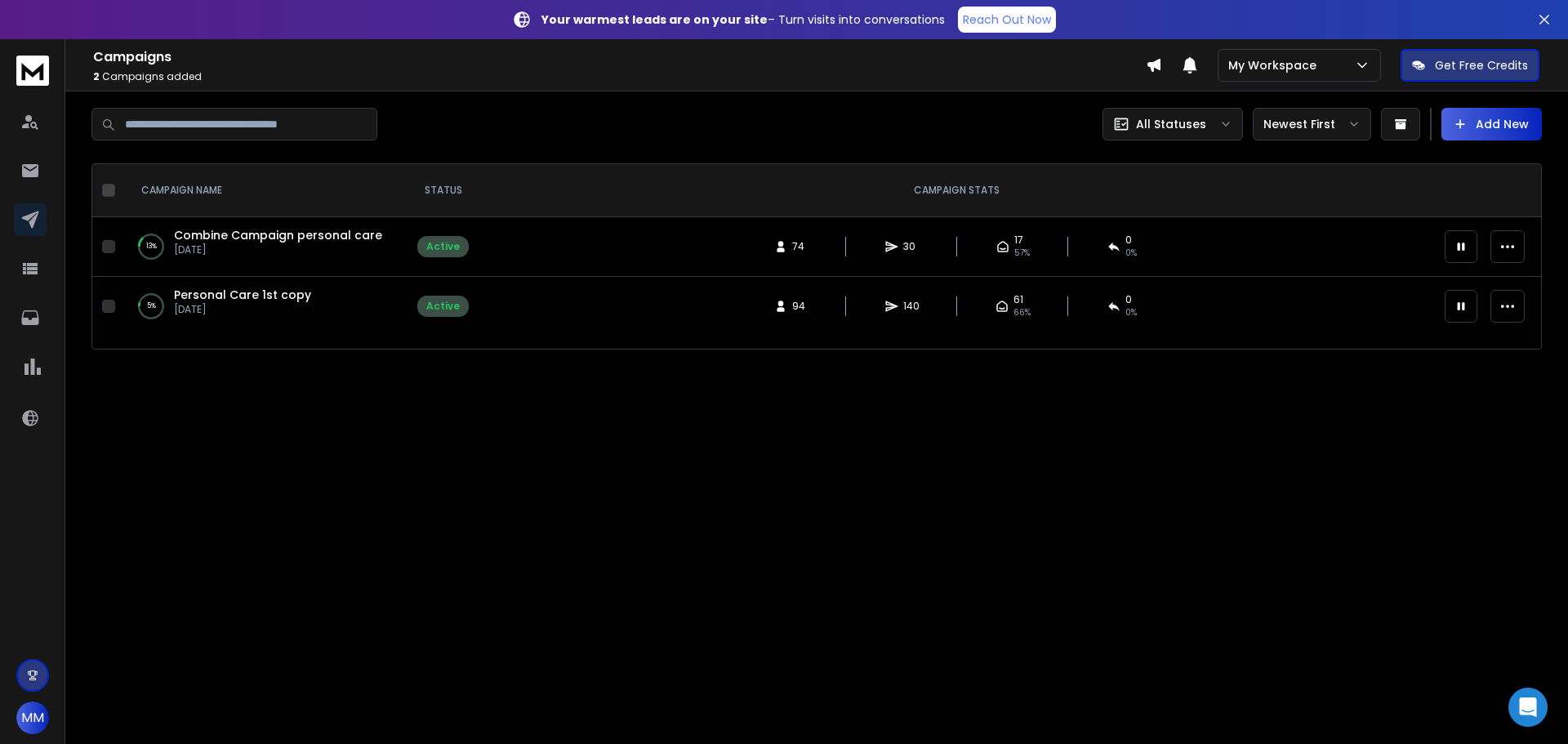
click at [306, 236] on span "Combine Campaign personal care" at bounding box center [278, 235] width 209 height 16
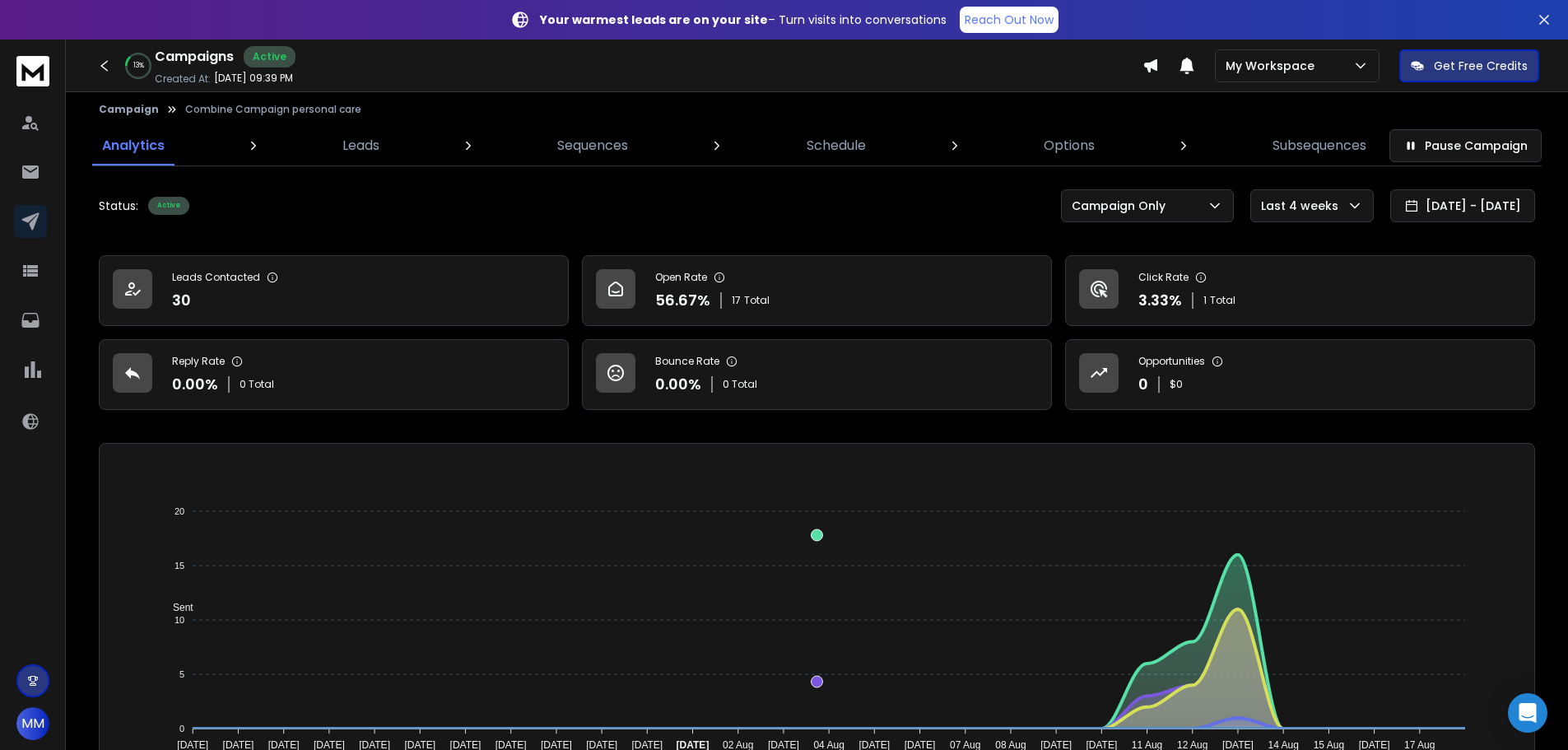
scroll to position [318, 0]
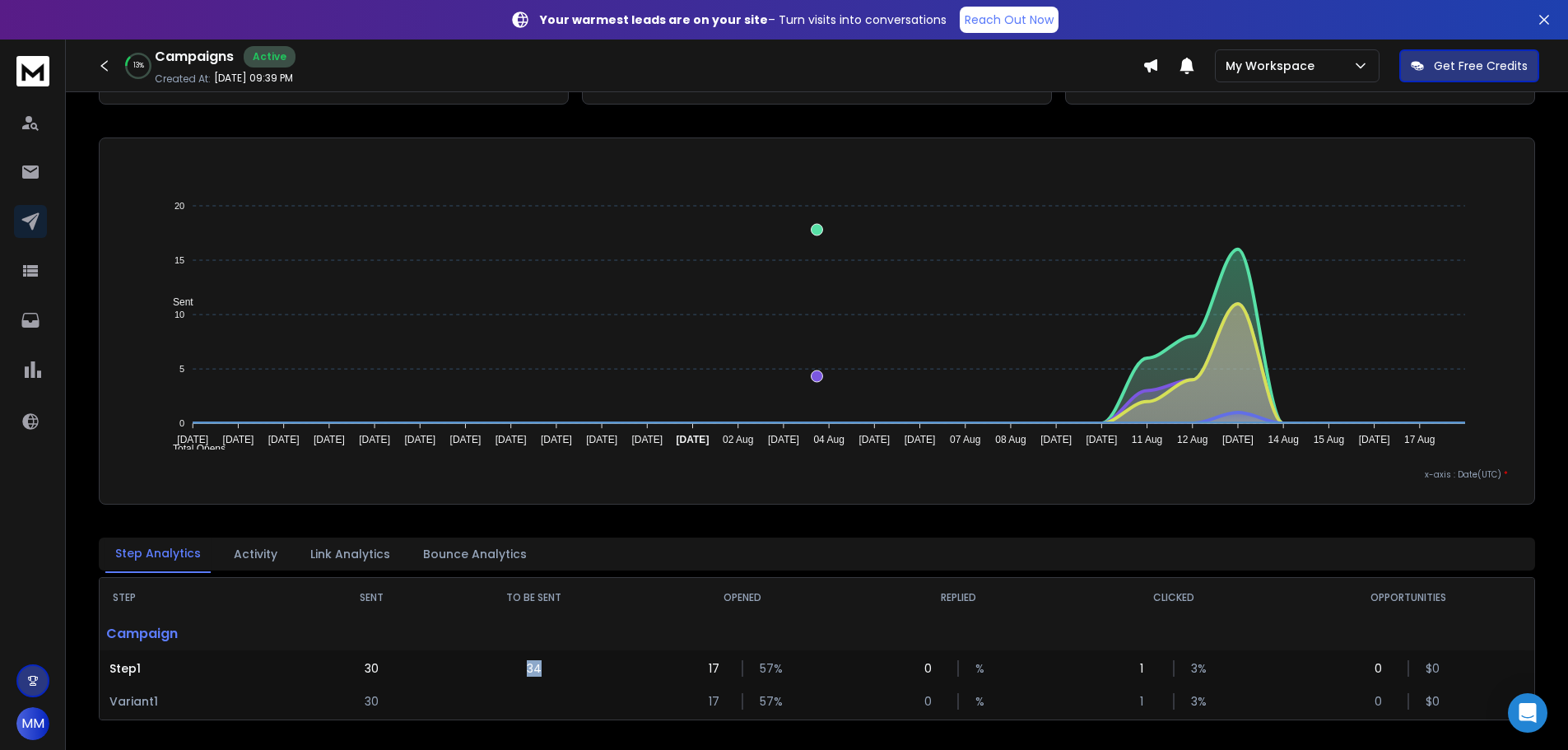
drag, startPoint x: 559, startPoint y: 673, endPoint x: 524, endPoint y: 669, distance: 35.2
click at [524, 669] on div "34" at bounding box center [534, 668] width 182 height 16
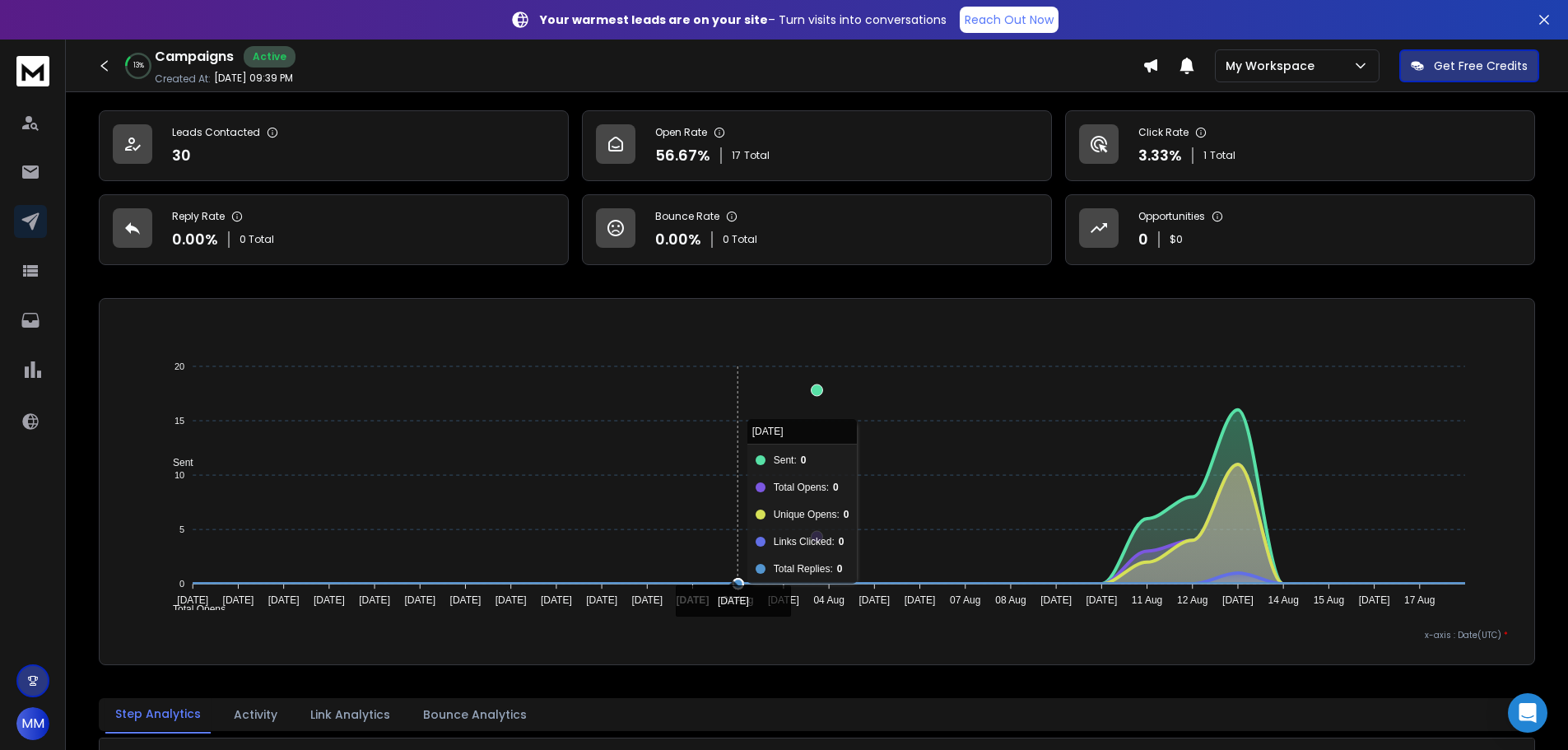
scroll to position [0, 0]
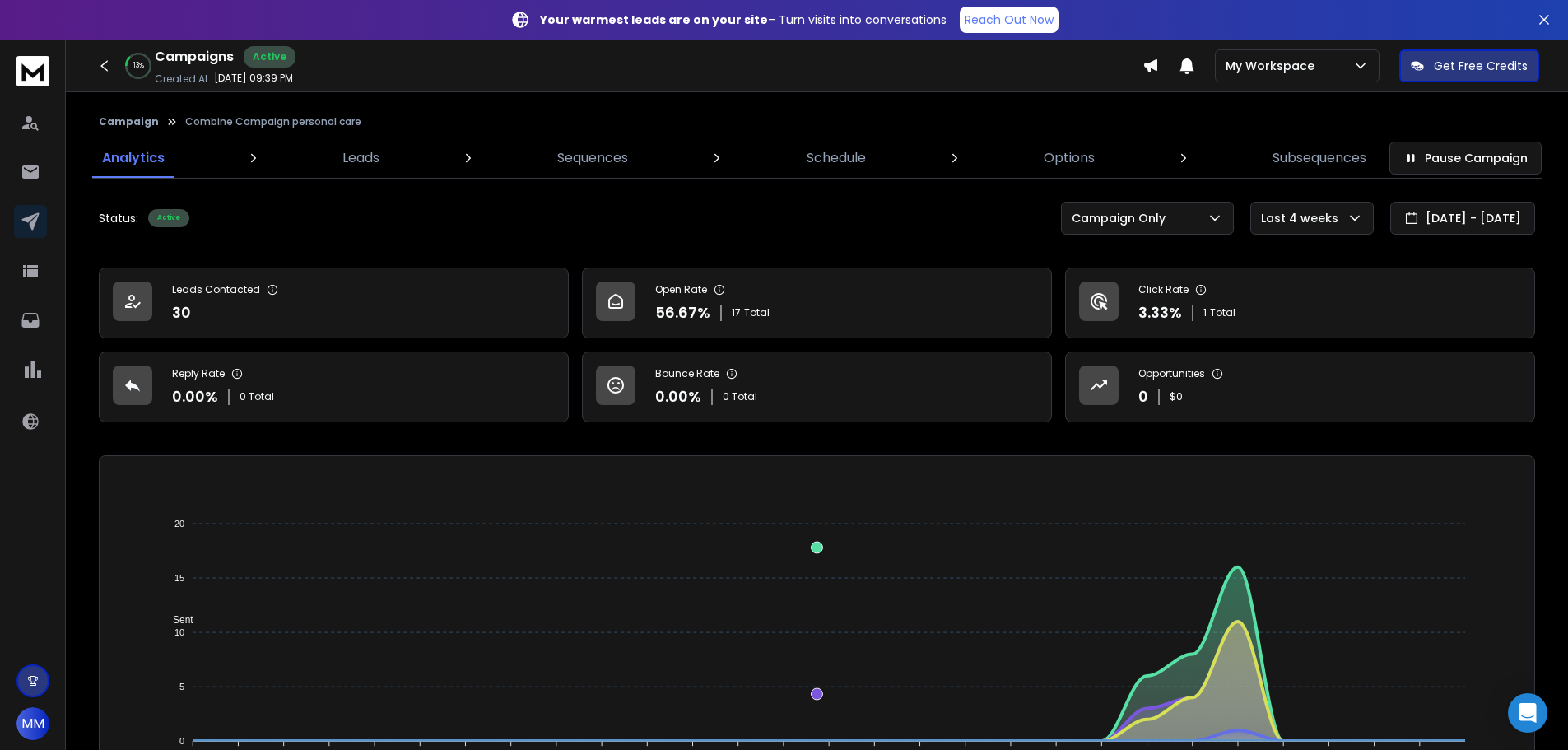
click at [216, 320] on div "30" at bounding box center [225, 312] width 106 height 23
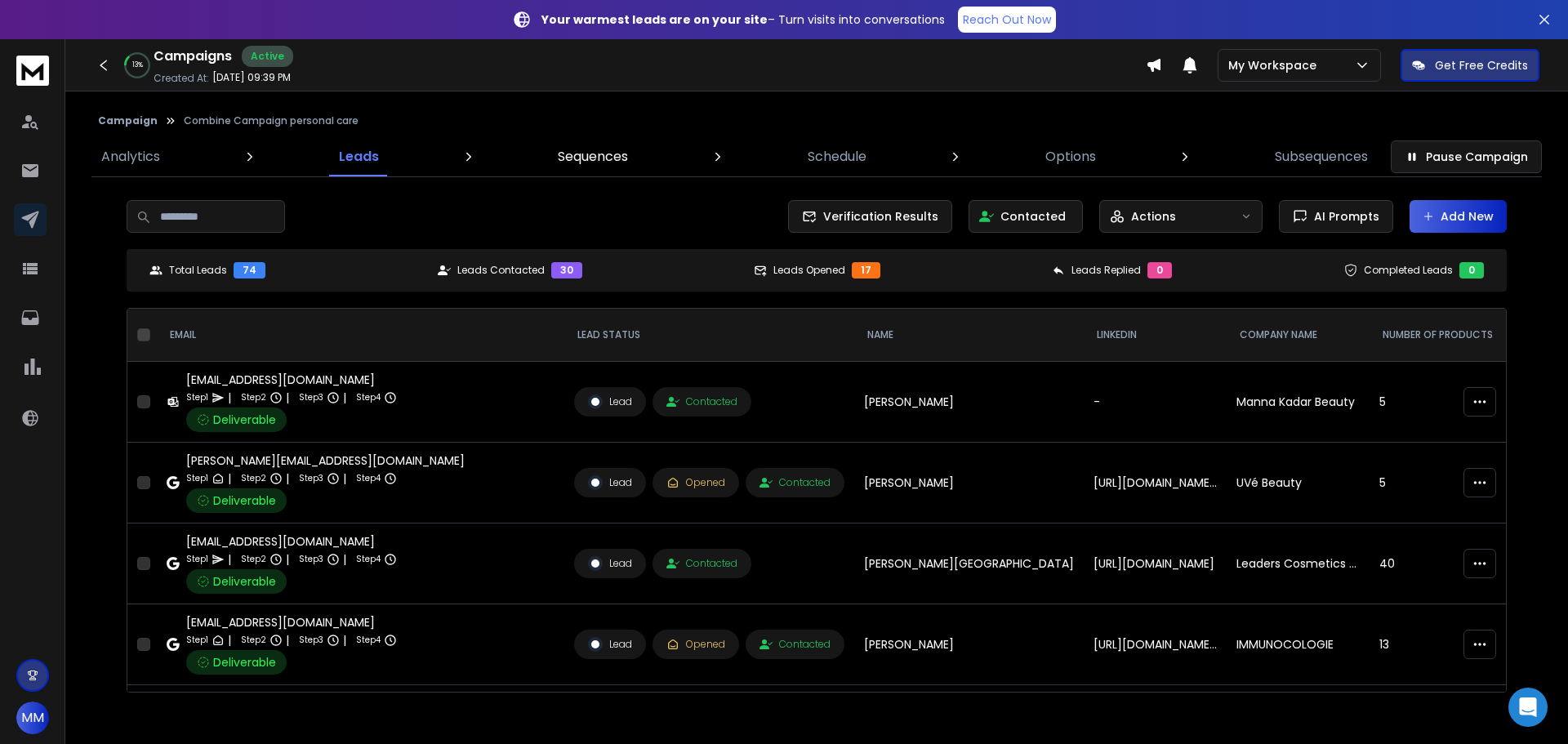
click at [624, 164] on p "Sequences" at bounding box center [593, 156] width 70 height 19
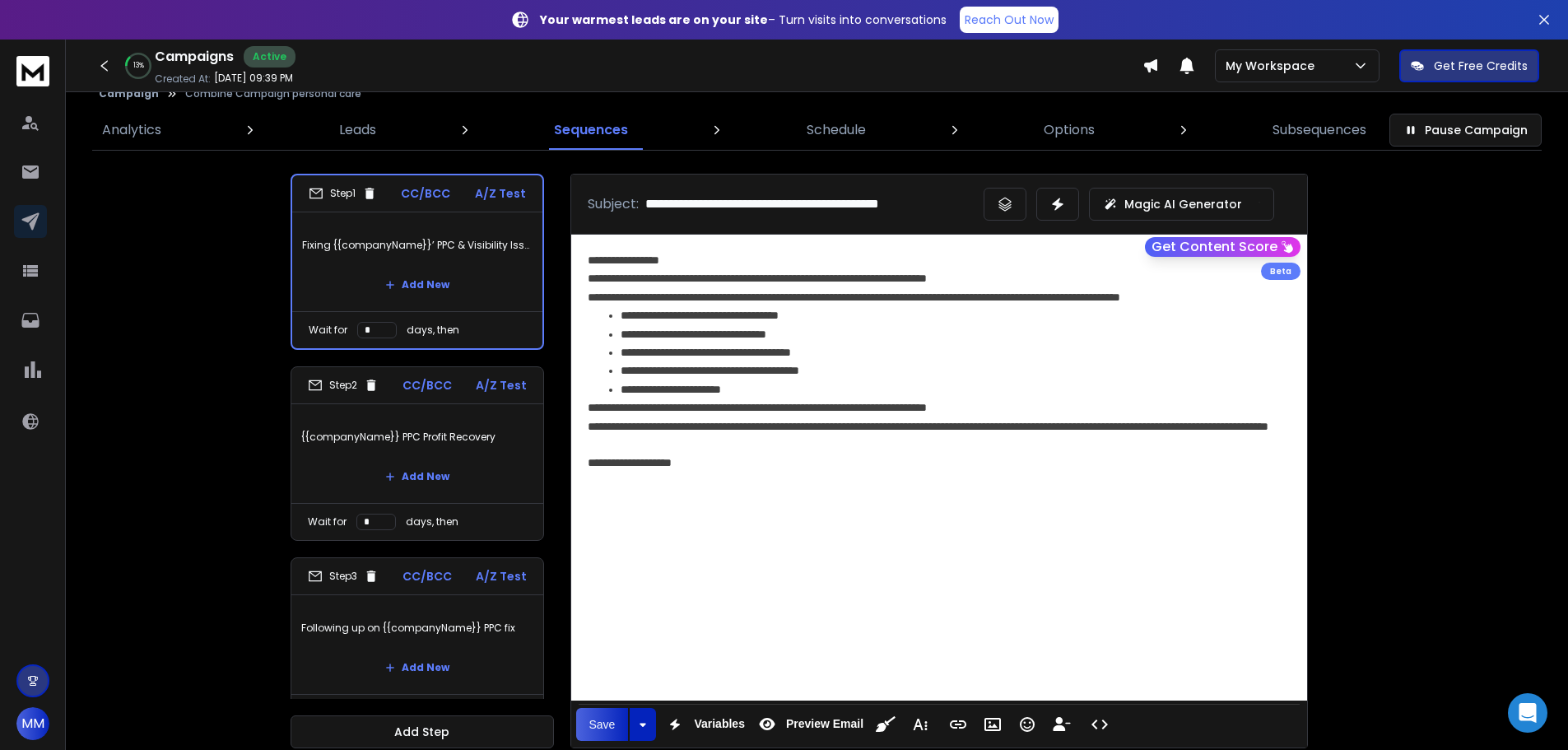
scroll to position [49, 0]
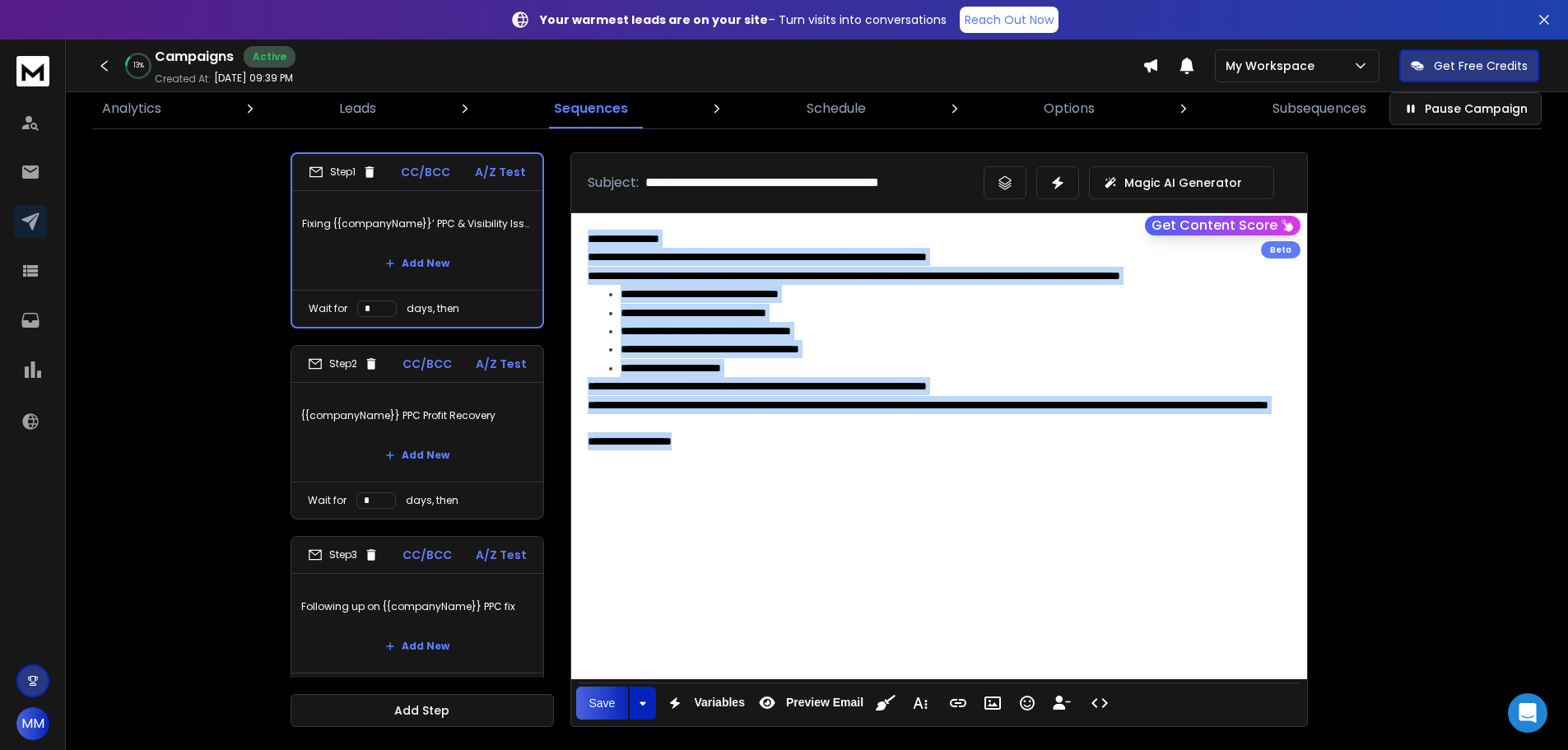
drag, startPoint x: 740, startPoint y: 449, endPoint x: 573, endPoint y: 236, distance: 270.7
click at [573, 236] on div "**********" at bounding box center [939, 438] width 736 height 450
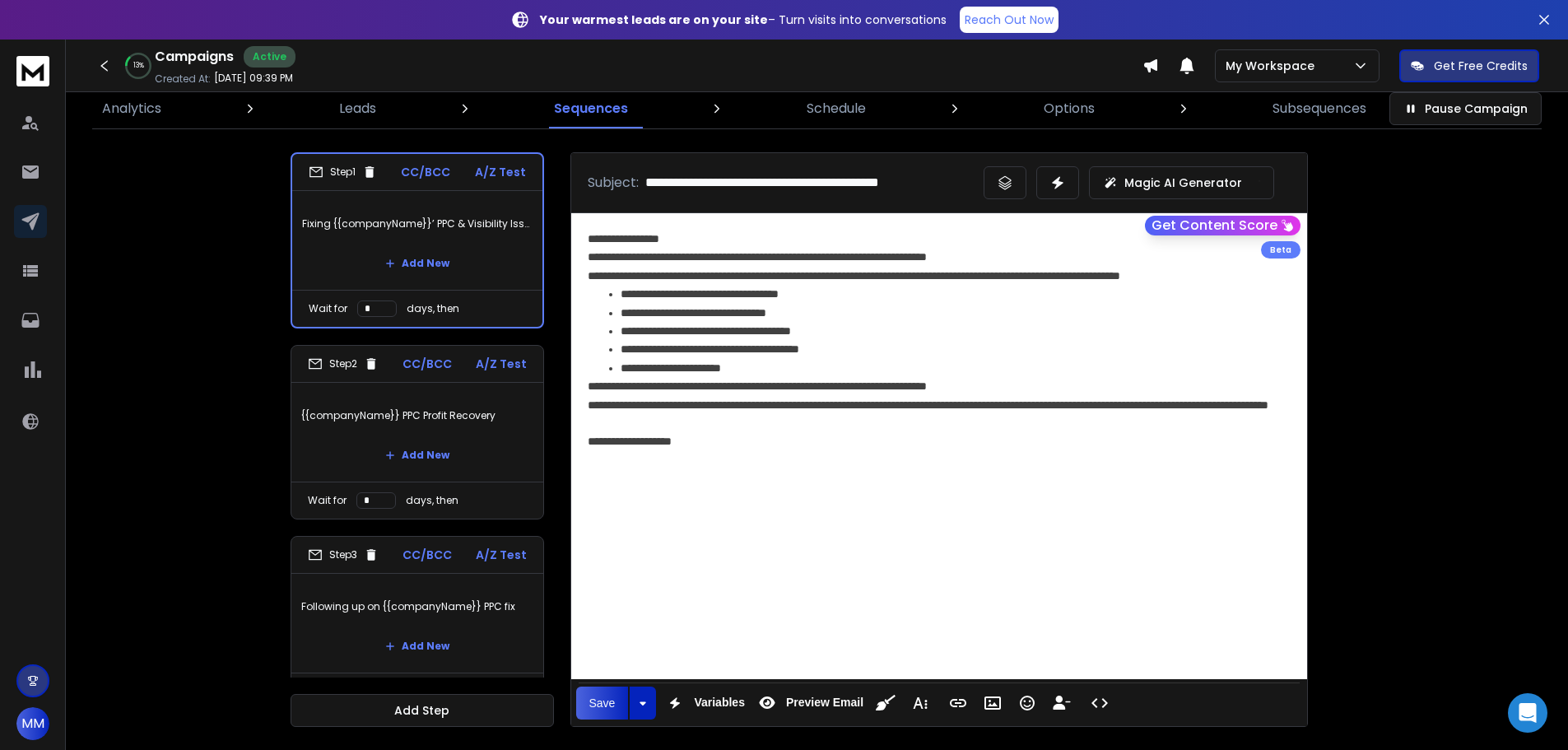
click at [1461, 416] on div "**********" at bounding box center [816, 439] width 1450 height 588
click at [476, 425] on p "{{companyName}} PPC Profit Recovery" at bounding box center [417, 415] width 232 height 46
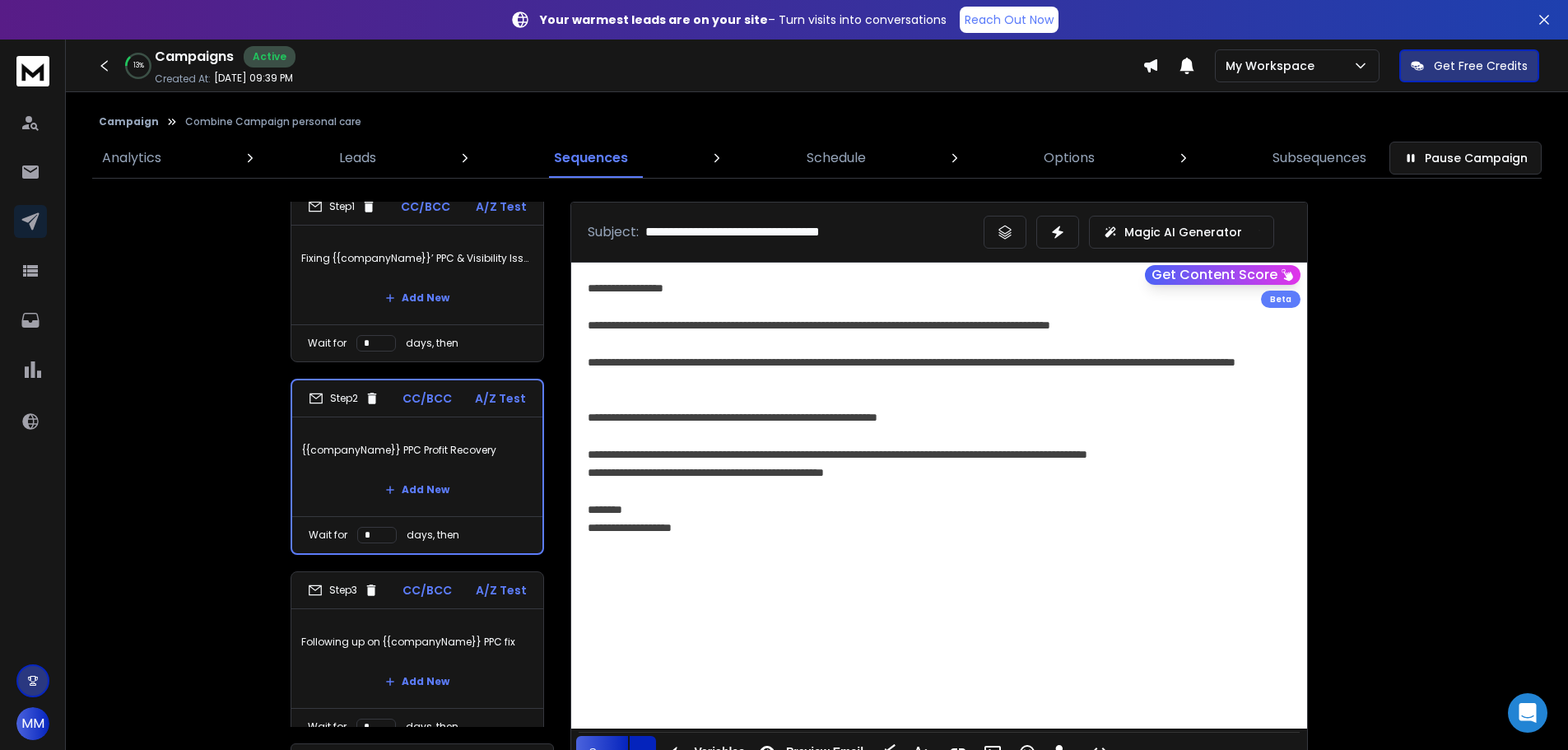
scroll to position [0, 0]
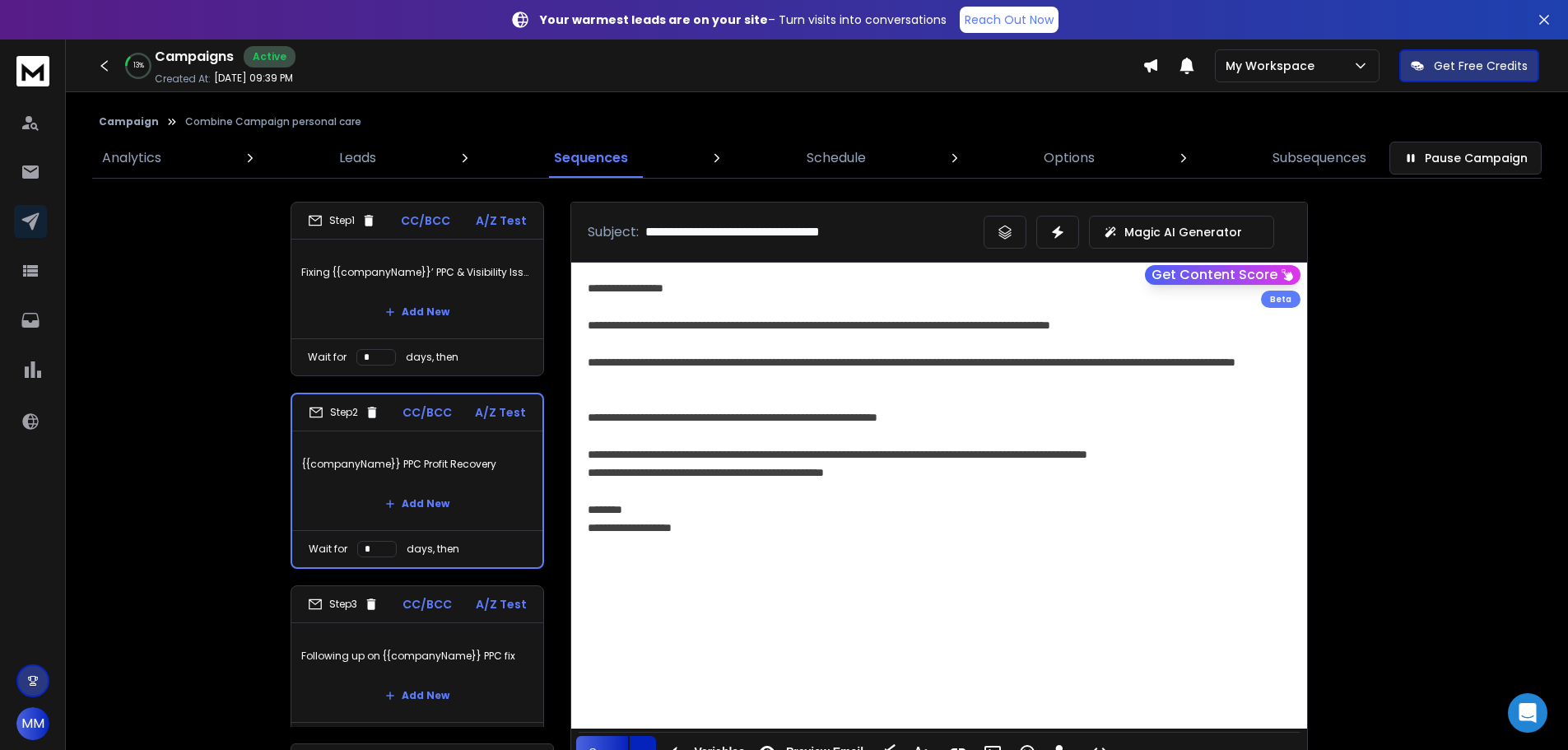
click at [492, 288] on p "Fixing {{companyName}}’ PPC & Visibility Issues" at bounding box center [417, 272] width 232 height 46
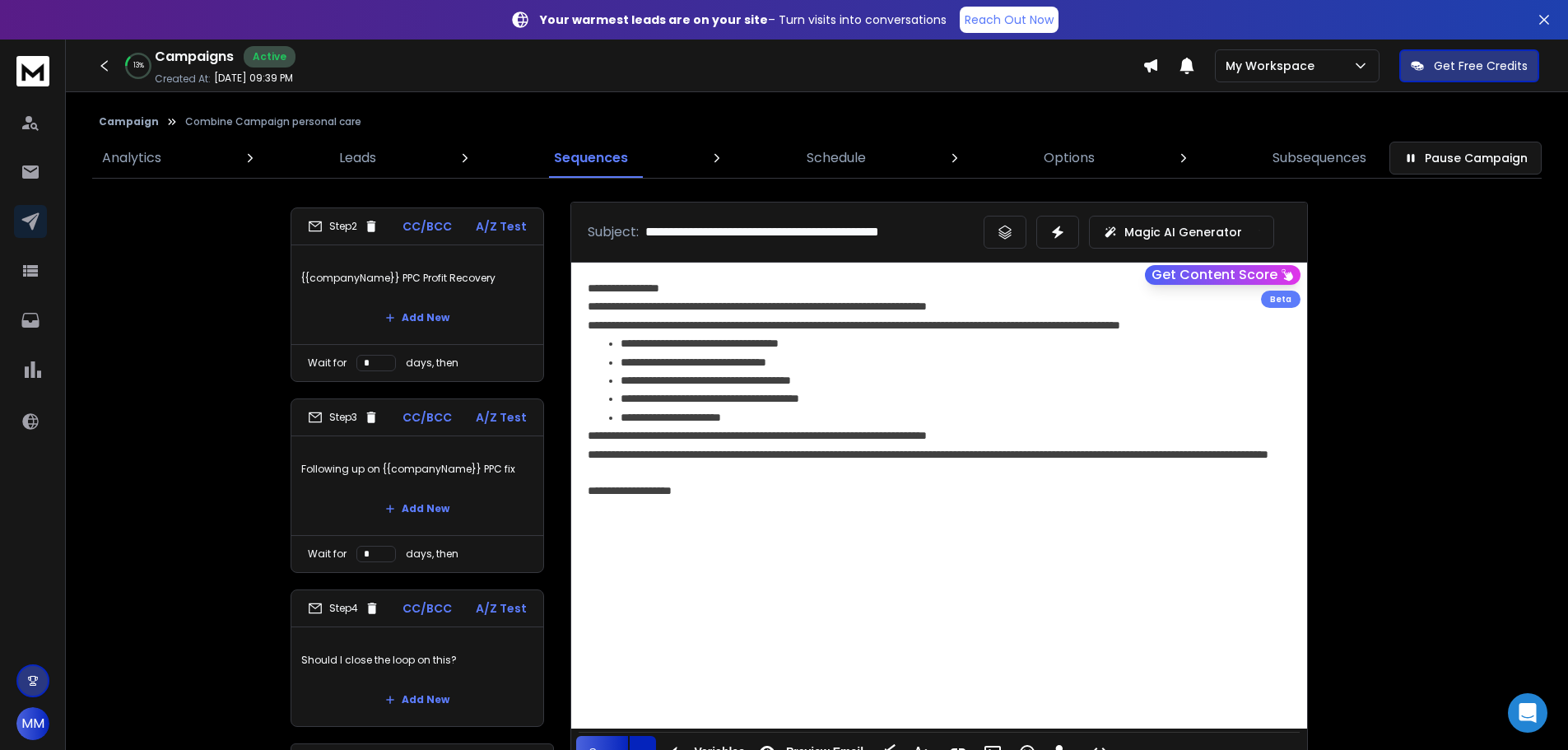
click at [484, 295] on p "{{companyName}} PPC Profit Recovery" at bounding box center [417, 278] width 232 height 46
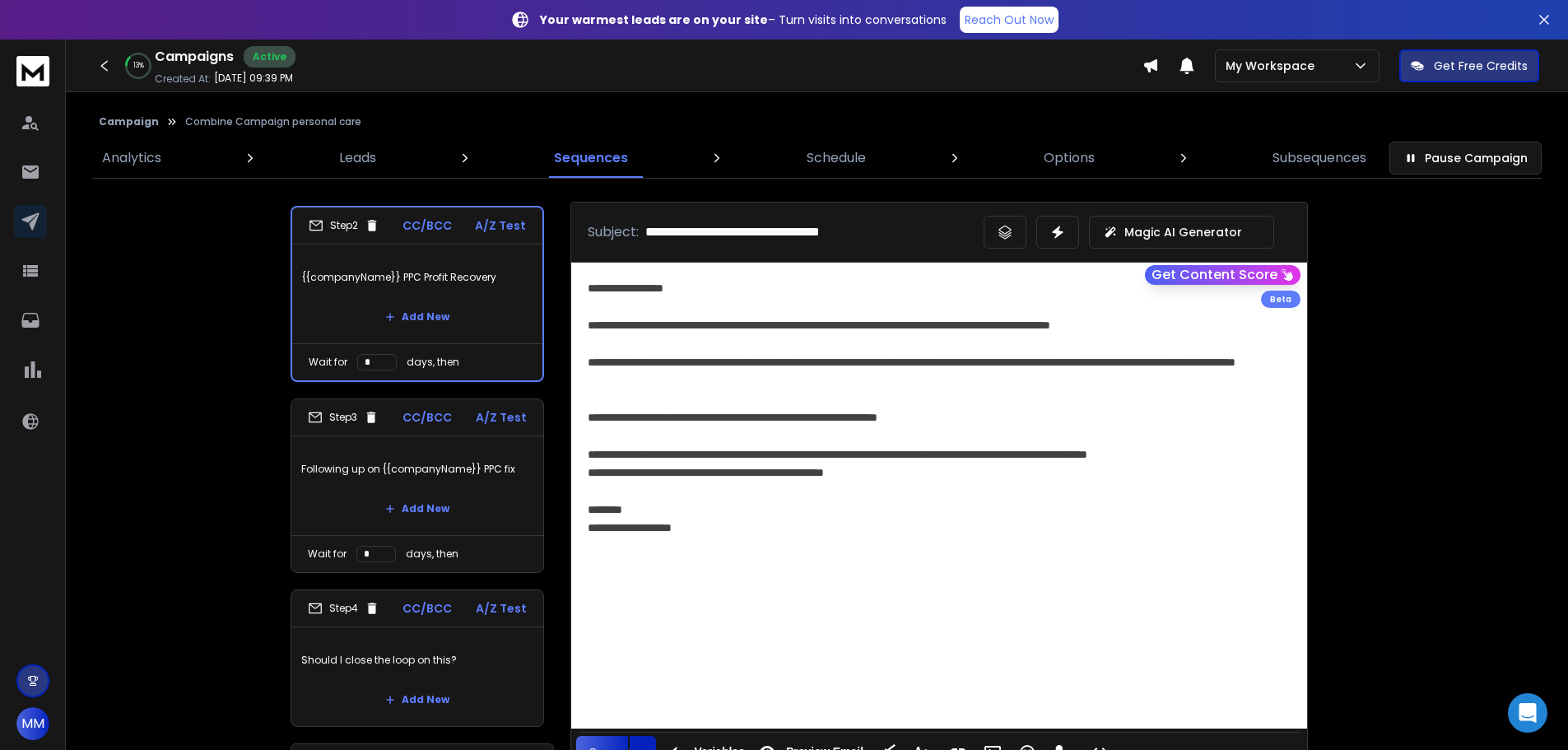
click at [474, 293] on p "{{companyName}} PPC Profit Recovery" at bounding box center [417, 278] width 231 height 46
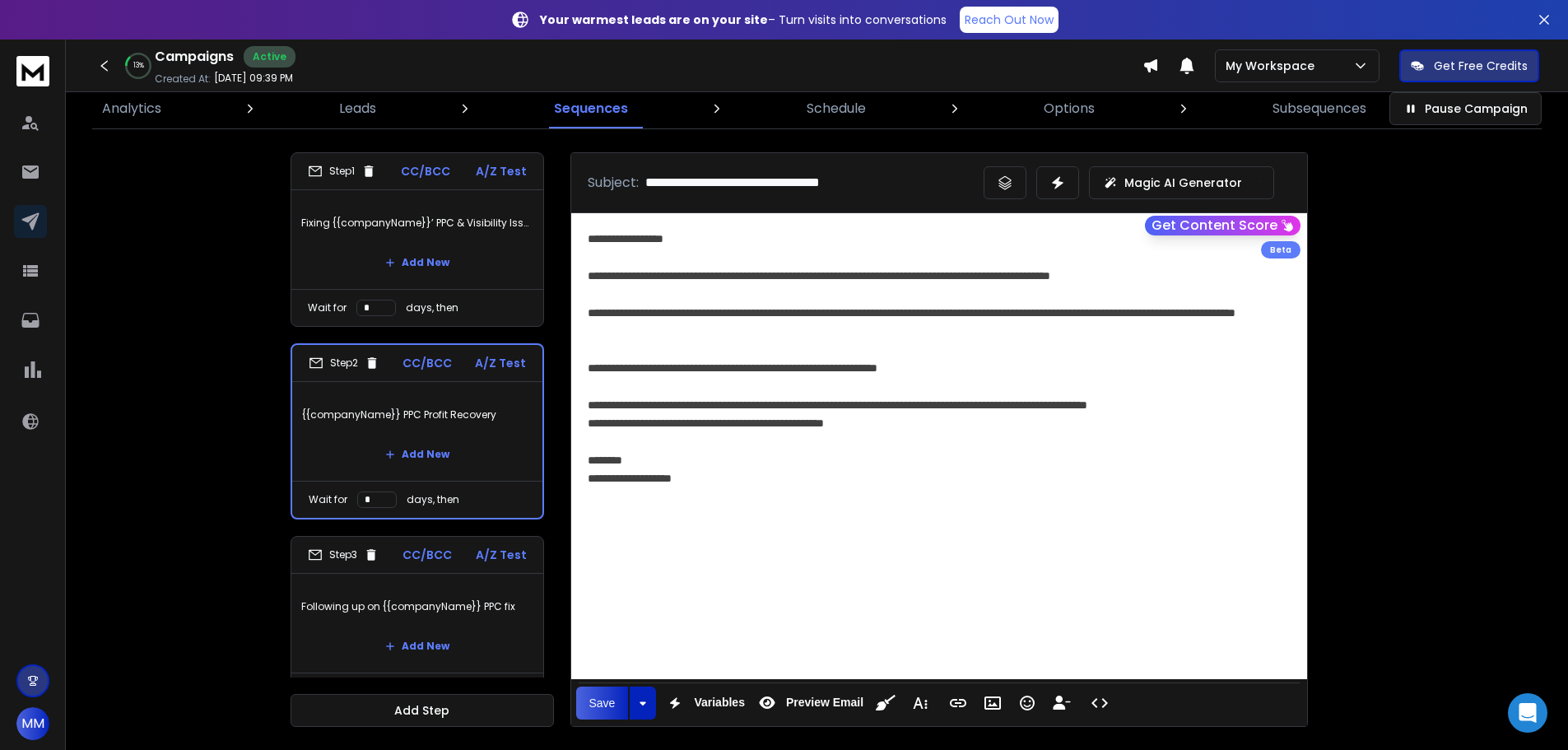
click at [501, 228] on p "Fixing {{companyName}}’ PPC & Visibility Issues" at bounding box center [417, 223] width 232 height 46
type input "**********"
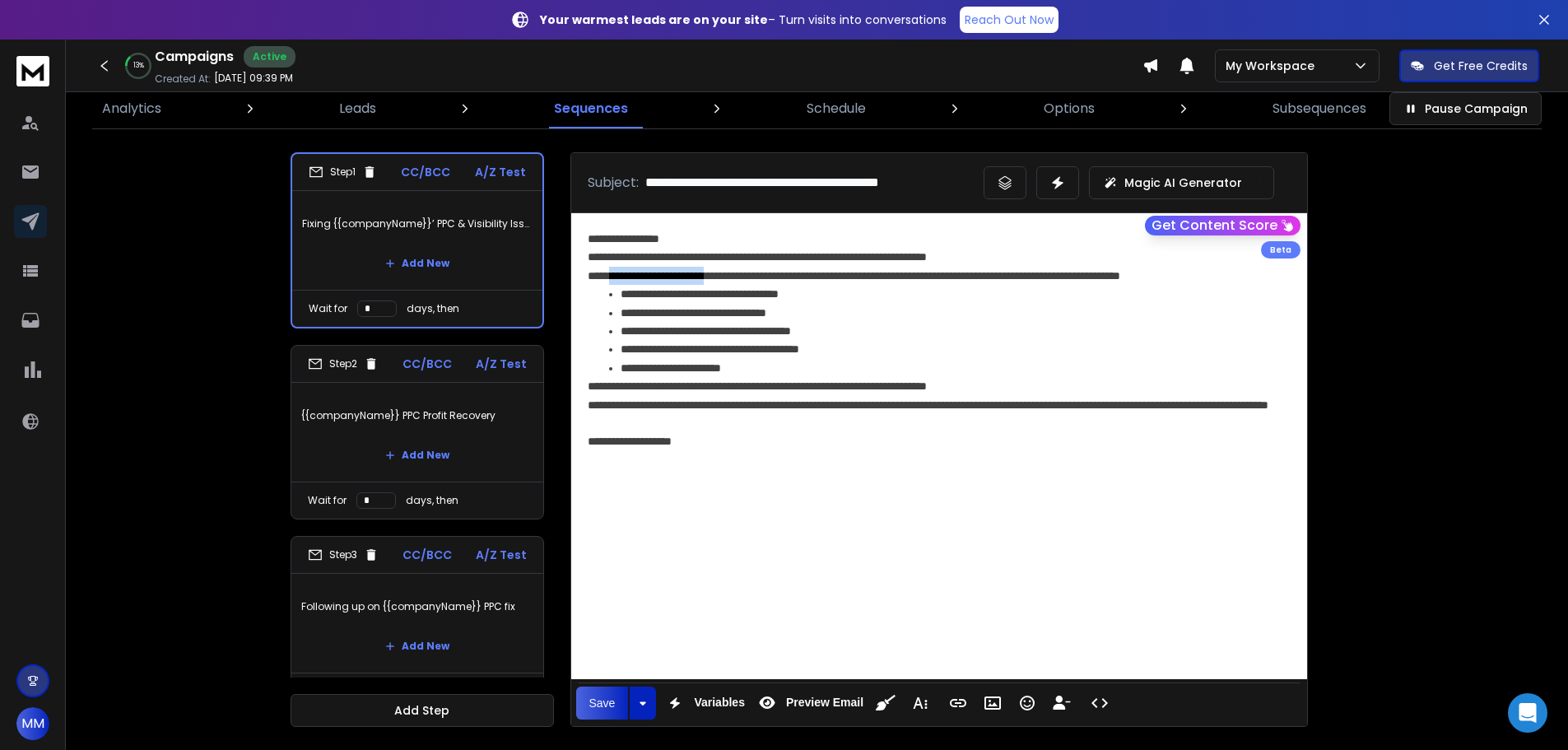
drag, startPoint x: 735, startPoint y: 276, endPoint x: 613, endPoint y: 278, distance: 122.0
click at [613, 278] on div "**********" at bounding box center [940, 275] width 703 height 18
click at [31, 225] on icon at bounding box center [30, 221] width 17 height 17
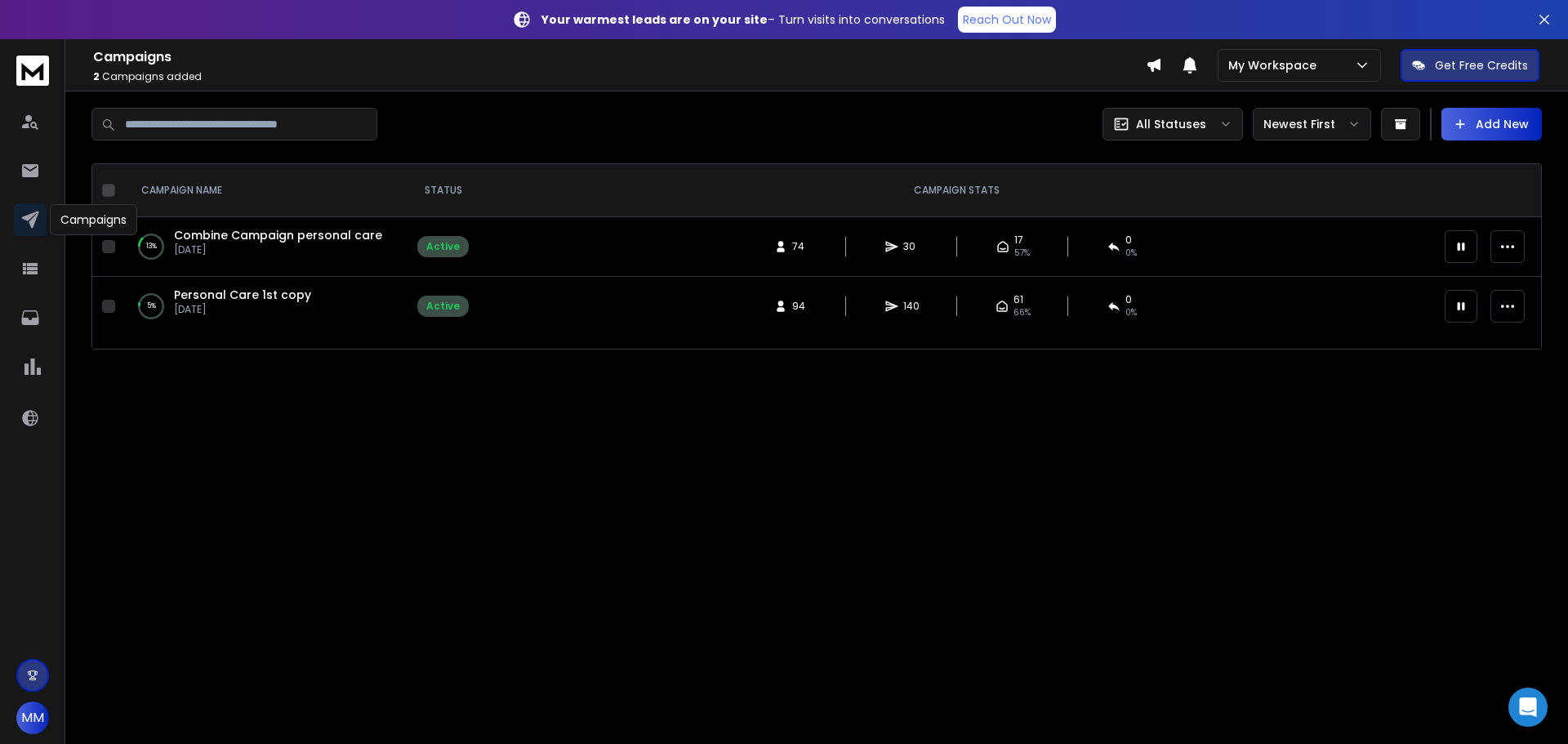
click at [281, 231] on span "Combine Campaign personal care" at bounding box center [278, 235] width 209 height 16
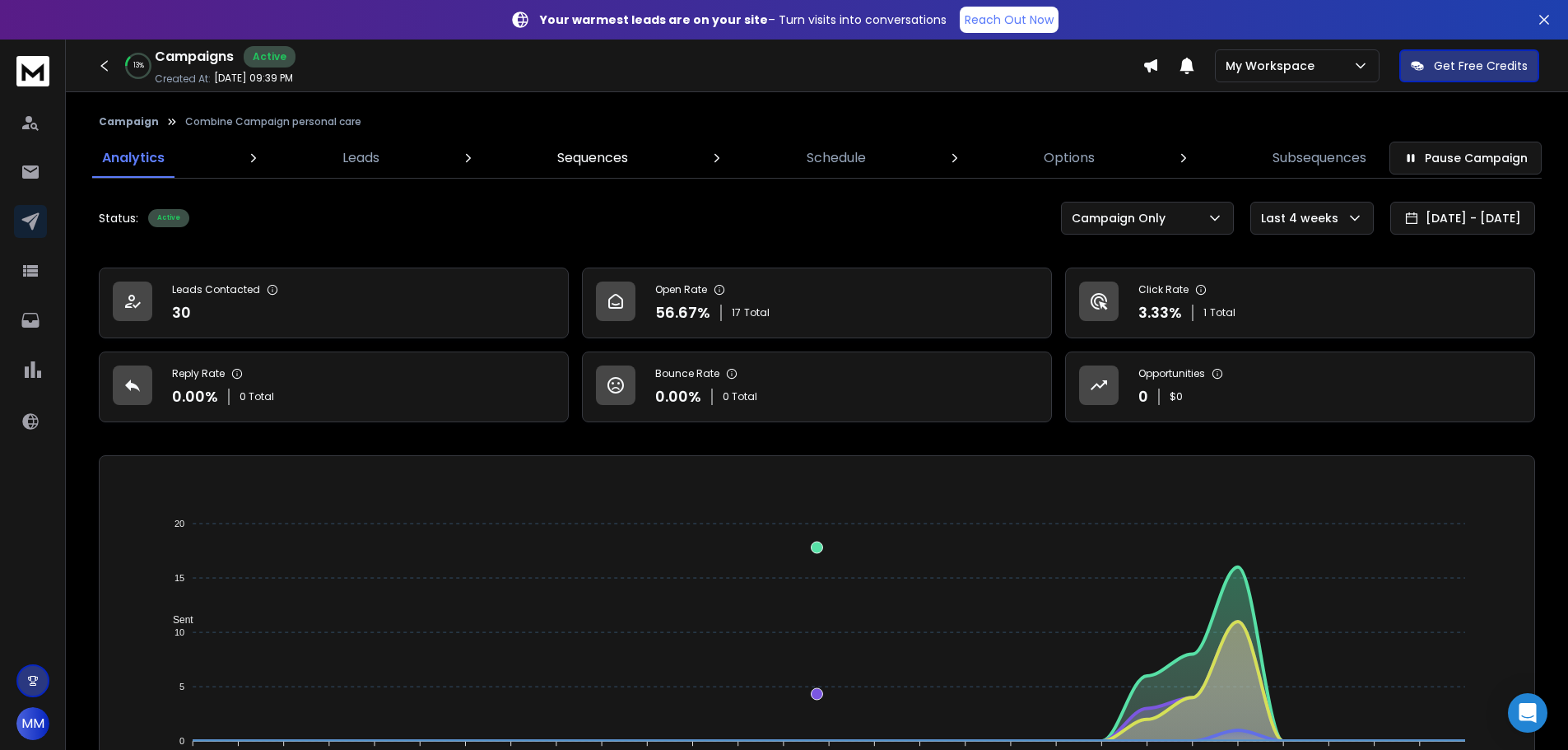
click at [603, 157] on p "Sequences" at bounding box center [592, 157] width 71 height 20
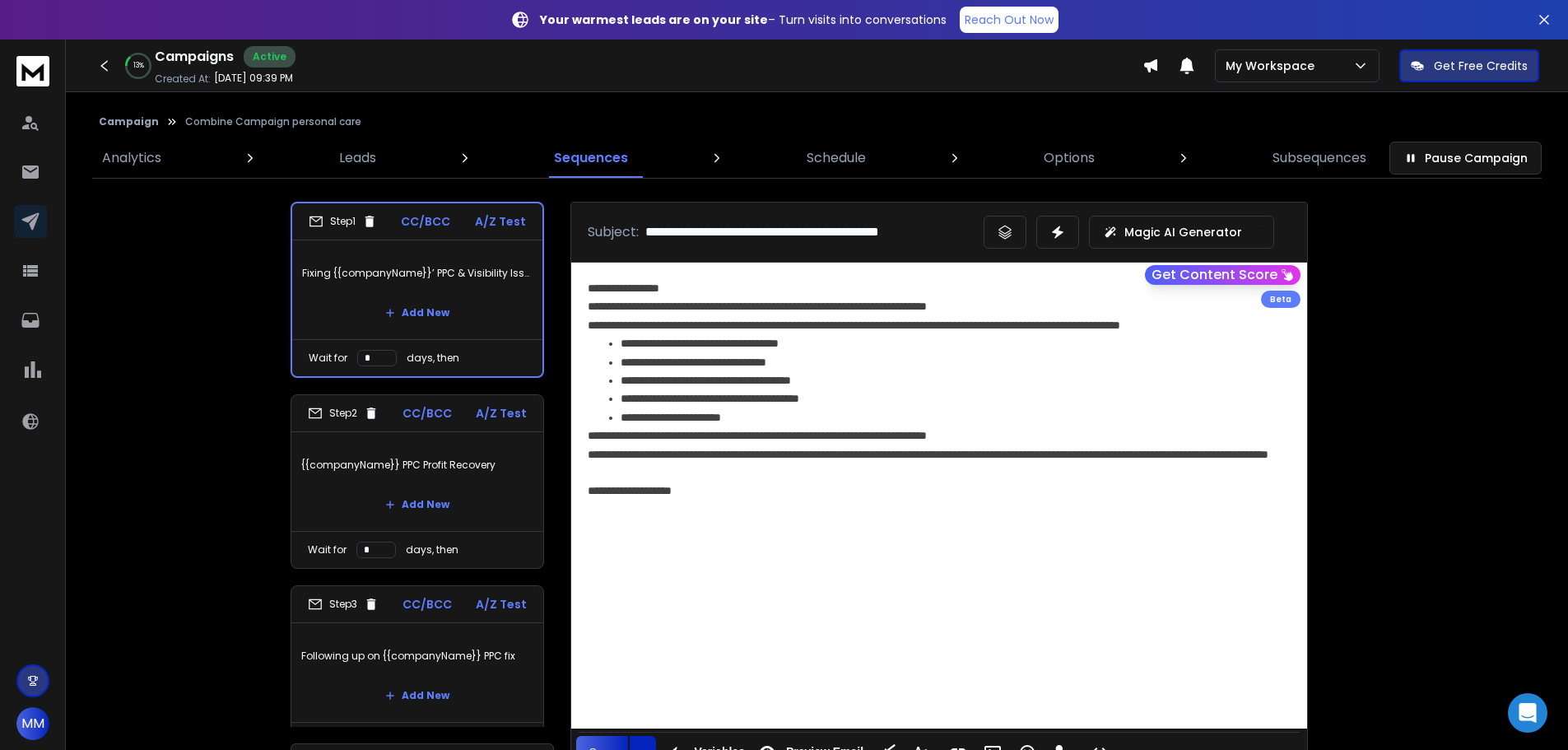
click at [467, 461] on p "{{companyName}} PPC Profit Recovery" at bounding box center [417, 465] width 232 height 46
type input "**********"
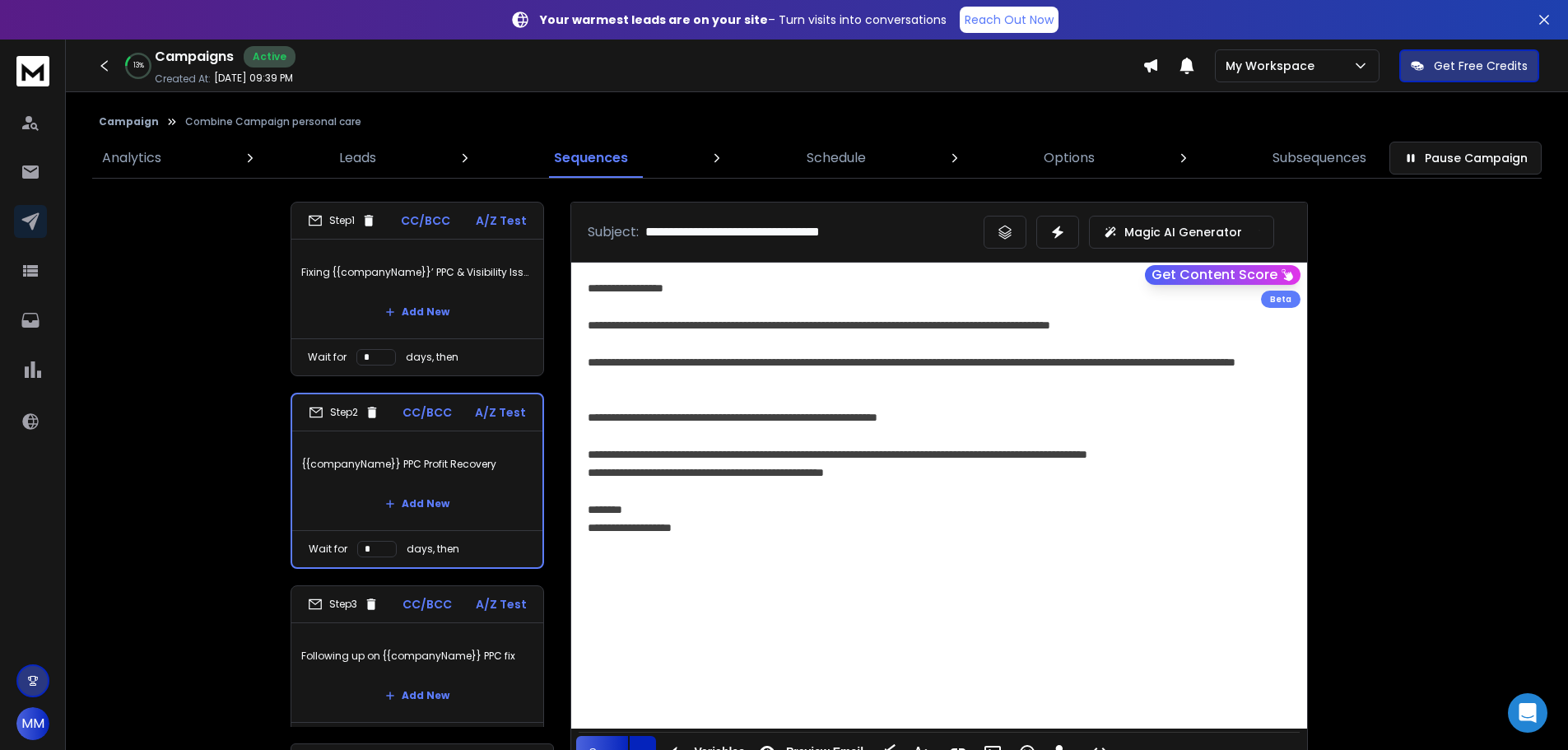
click at [375, 225] on icon at bounding box center [369, 220] width 14 height 14
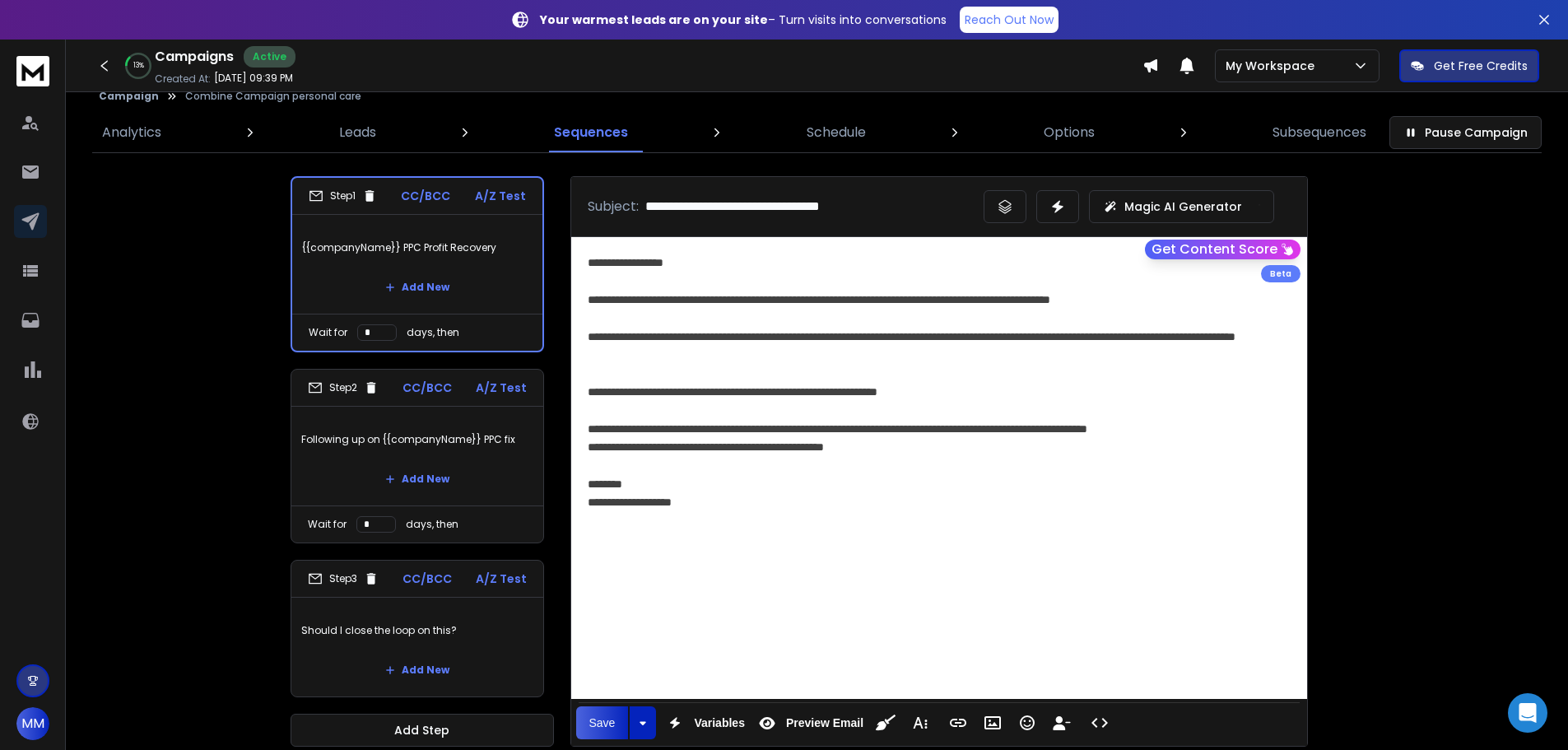
scroll to position [45, 0]
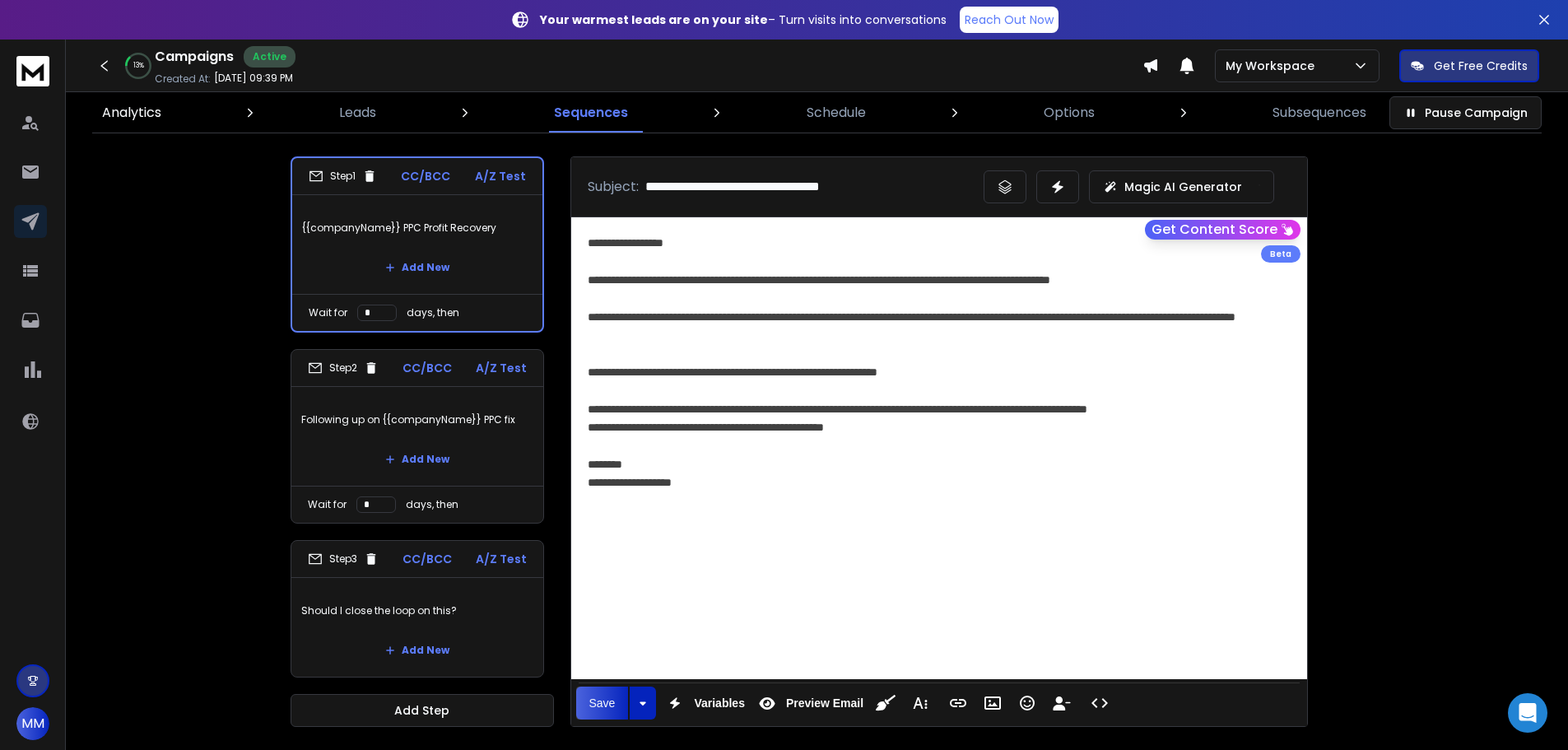
click at [103, 113] on p "Analytics" at bounding box center [132, 112] width 60 height 20
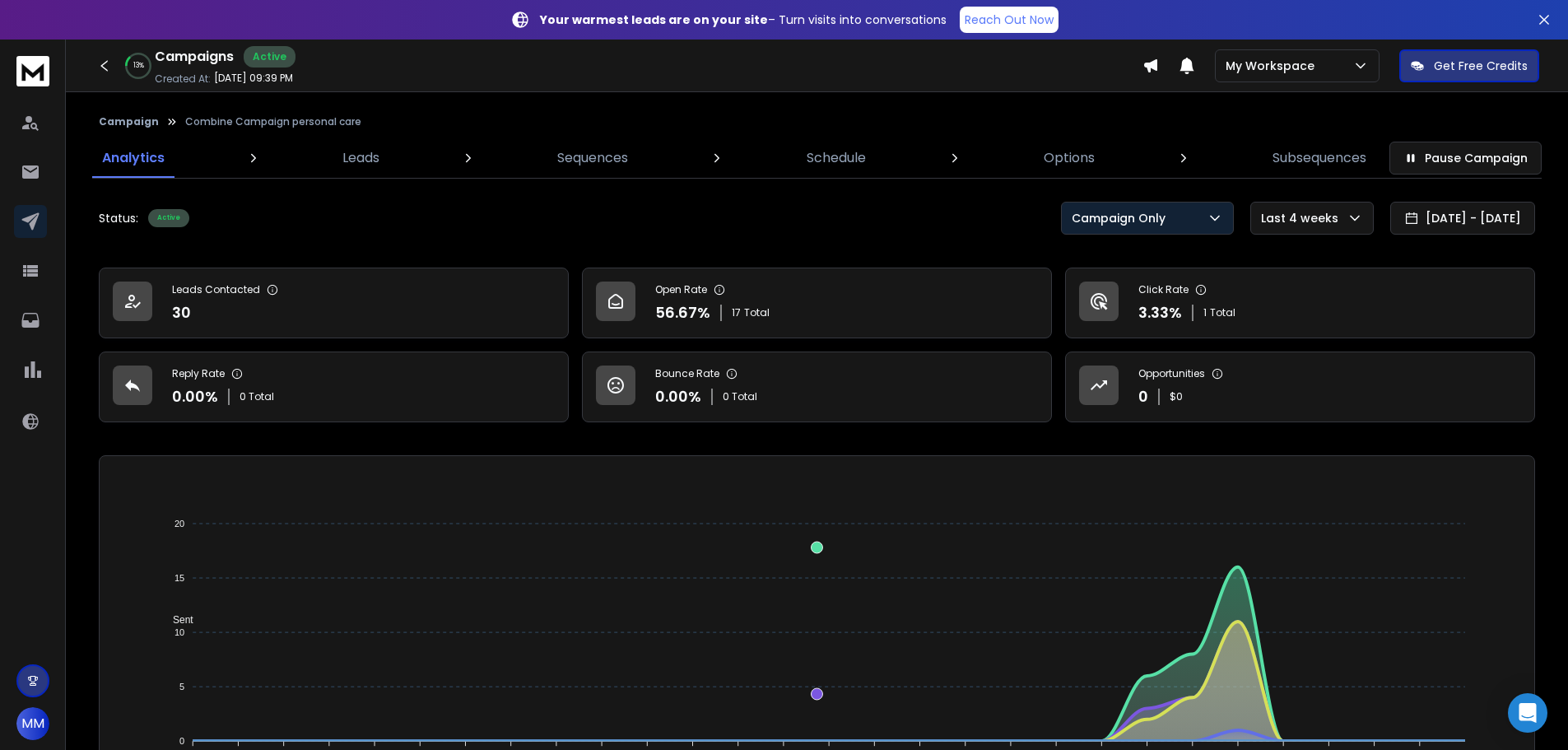
click at [1116, 216] on p "Campaign Only" at bounding box center [1122, 218] width 100 height 16
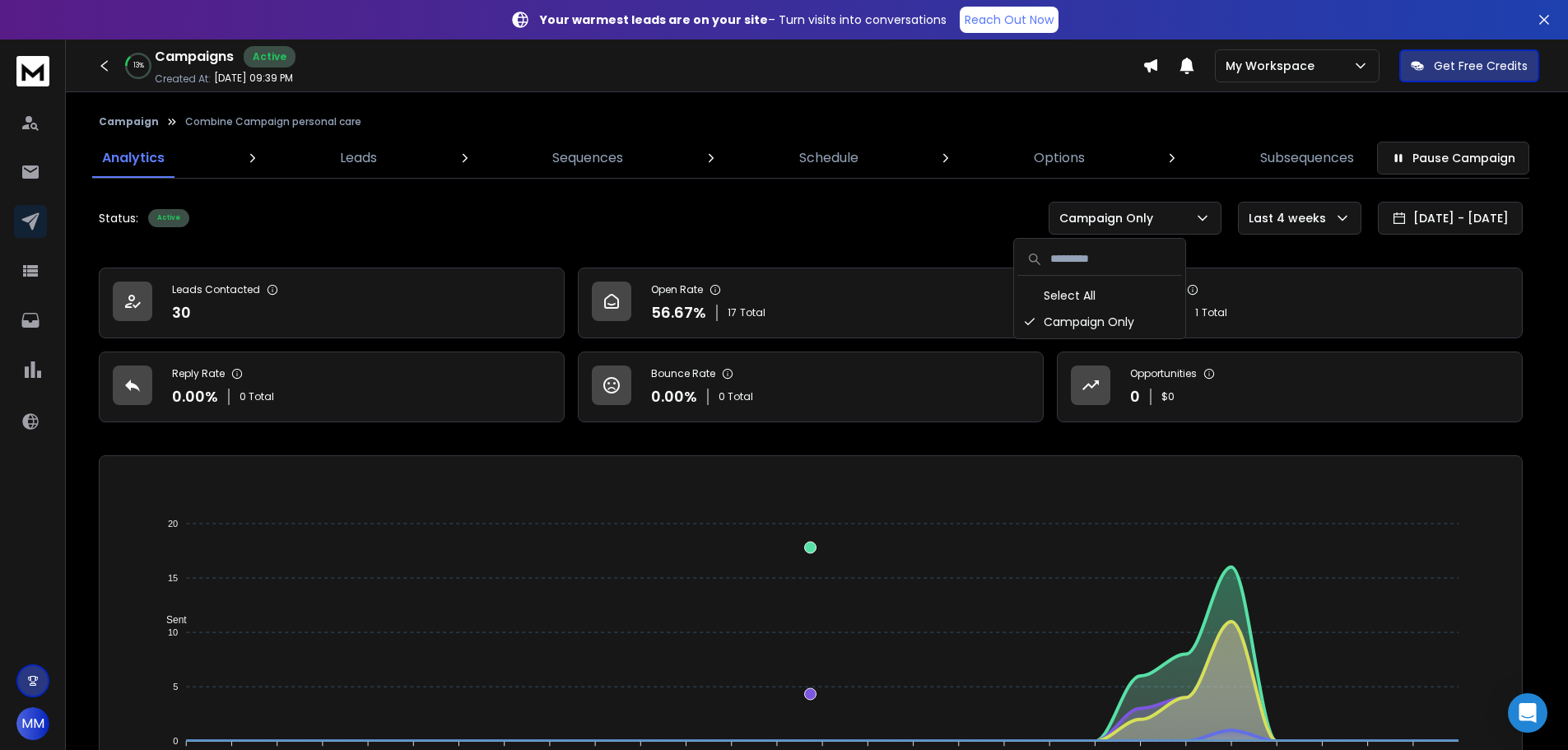
click at [880, 220] on div "Status: Active Pause Campaign Campaign Only Last 4 weeks [DATE] - [DATE]" at bounding box center [810, 218] width 1424 height 33
